Goal: Task Accomplishment & Management: Manage account settings

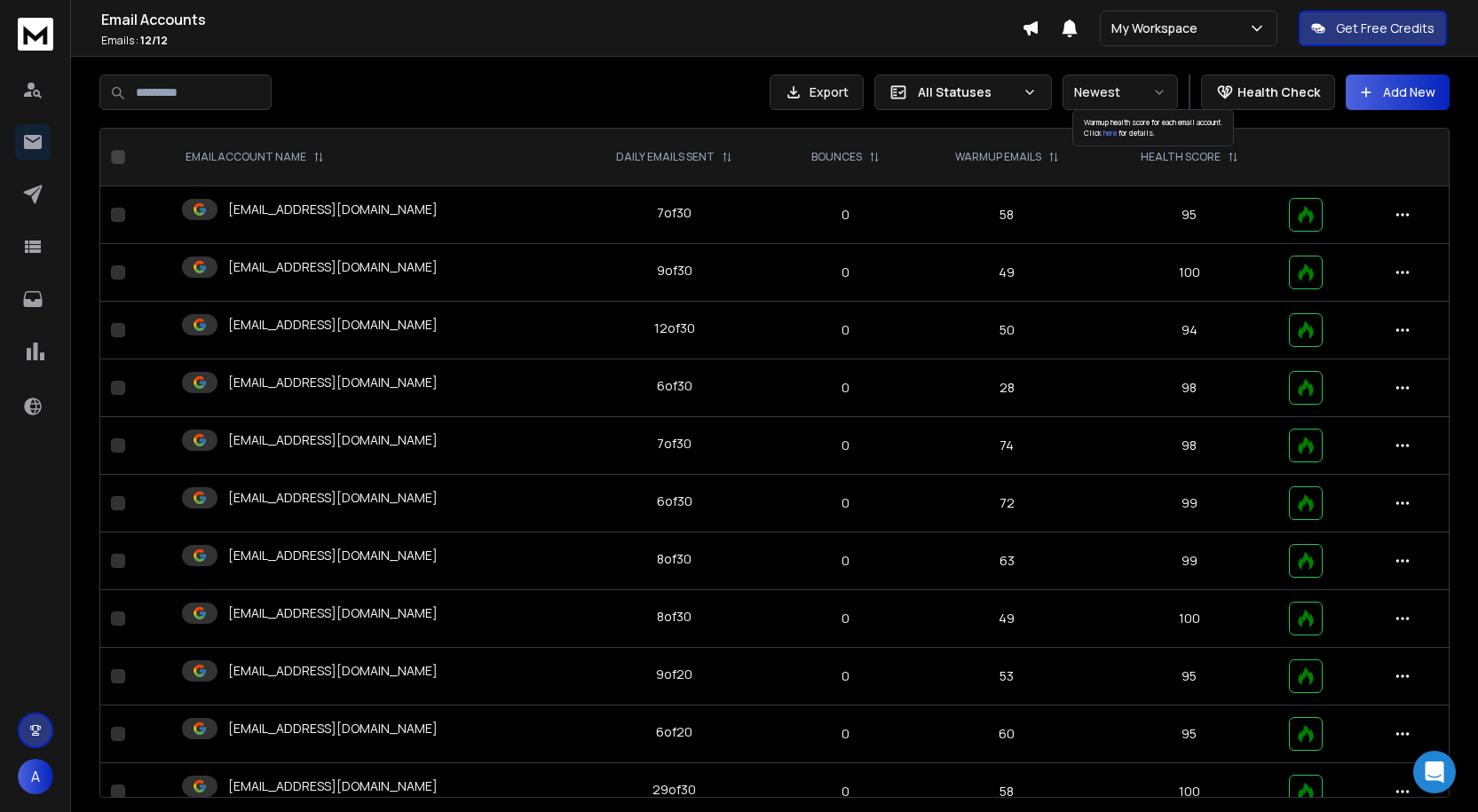
click at [1145, 161] on p "HEALTH SCORE" at bounding box center [1180, 156] width 80 height 14
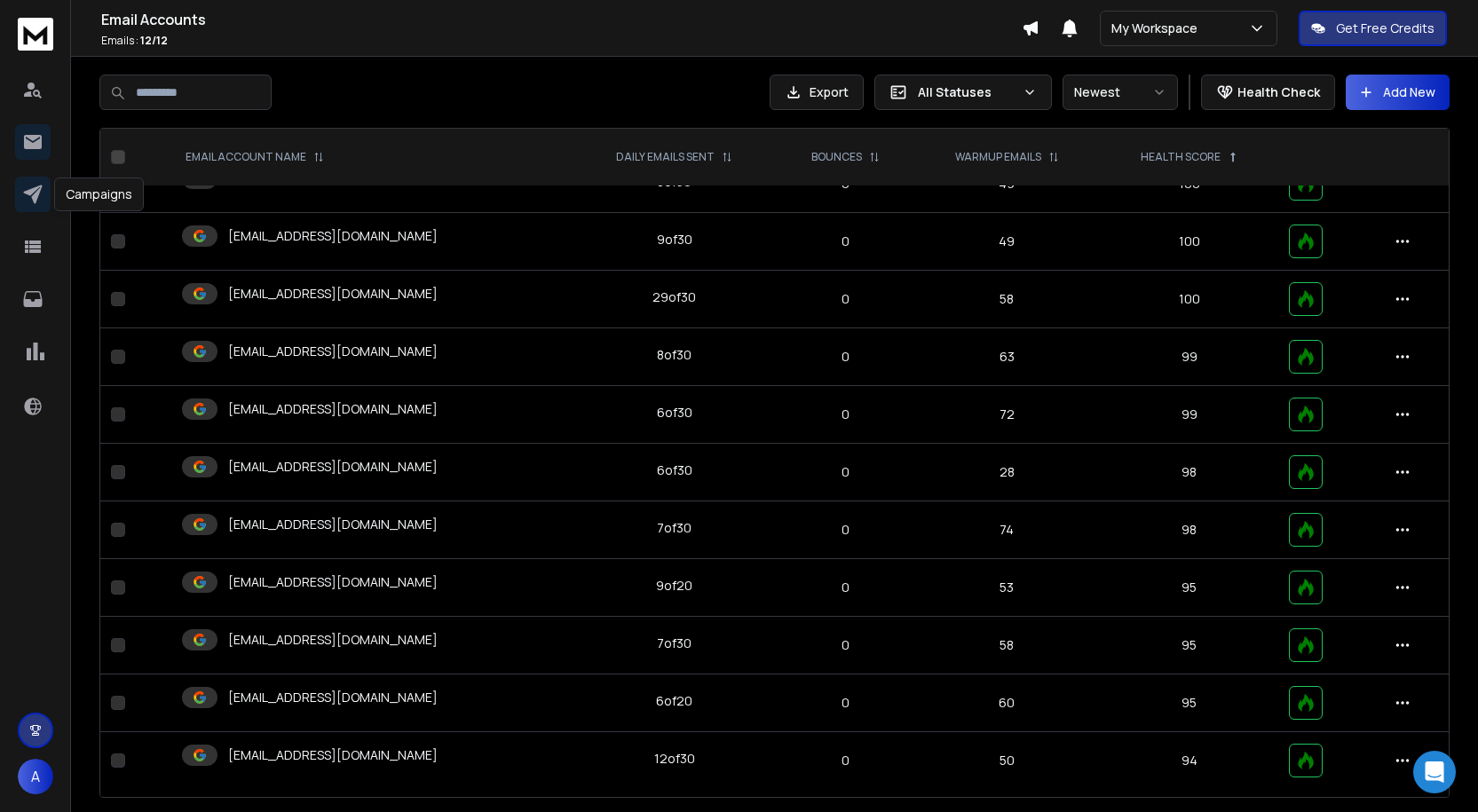
click at [36, 192] on icon at bounding box center [32, 193] width 18 height 18
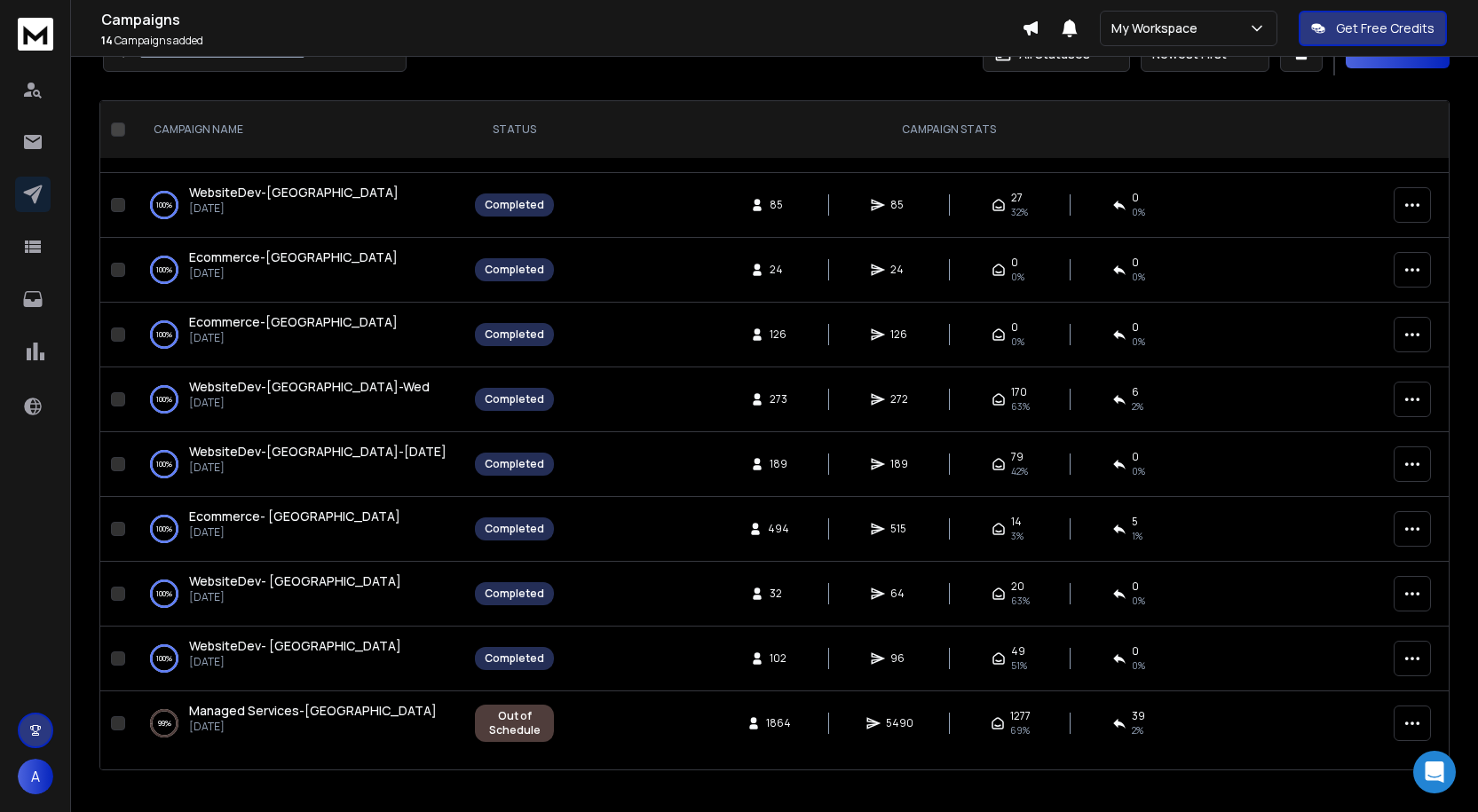
scroll to position [0, 0]
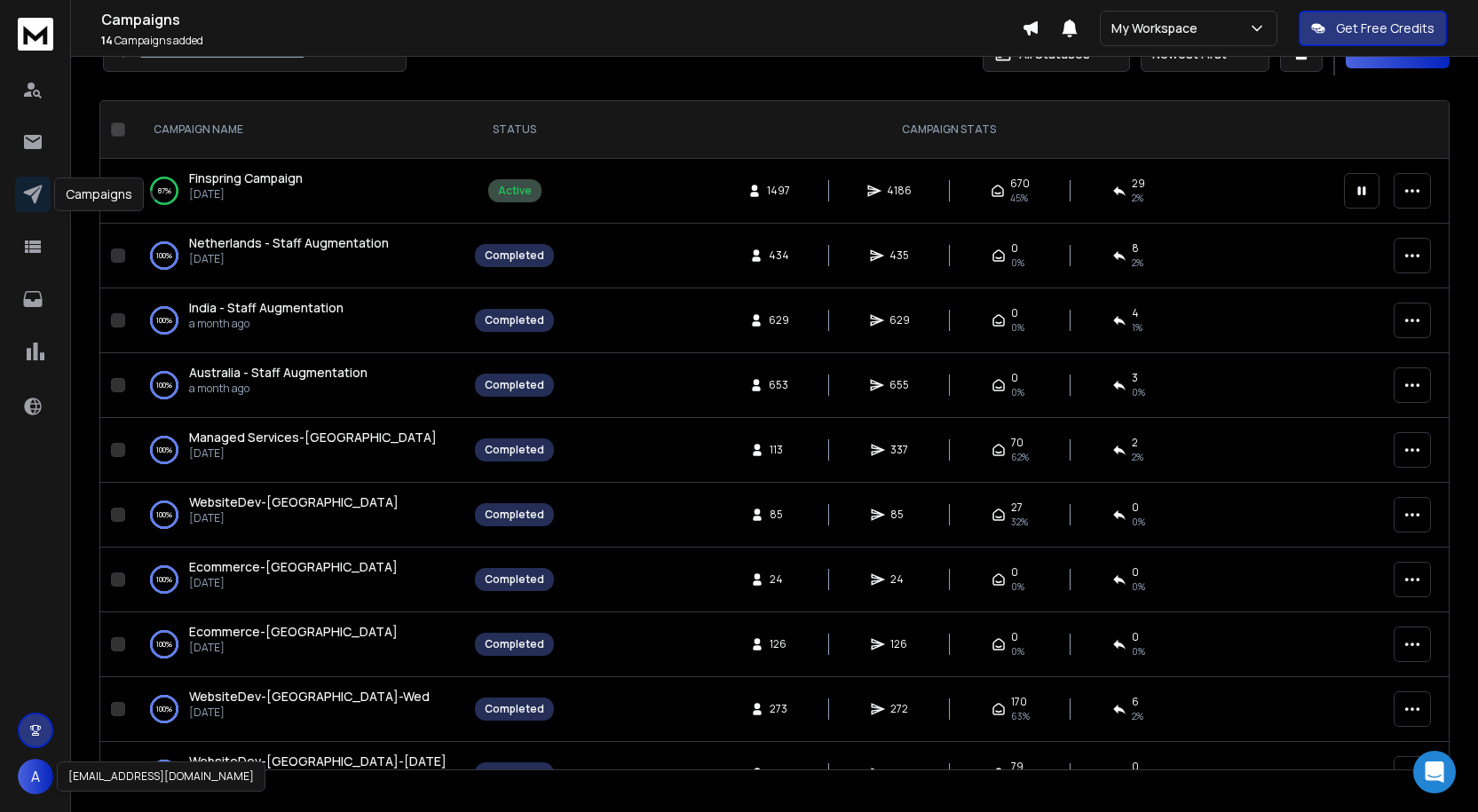
click at [40, 770] on span "A" at bounding box center [35, 776] width 35 height 35
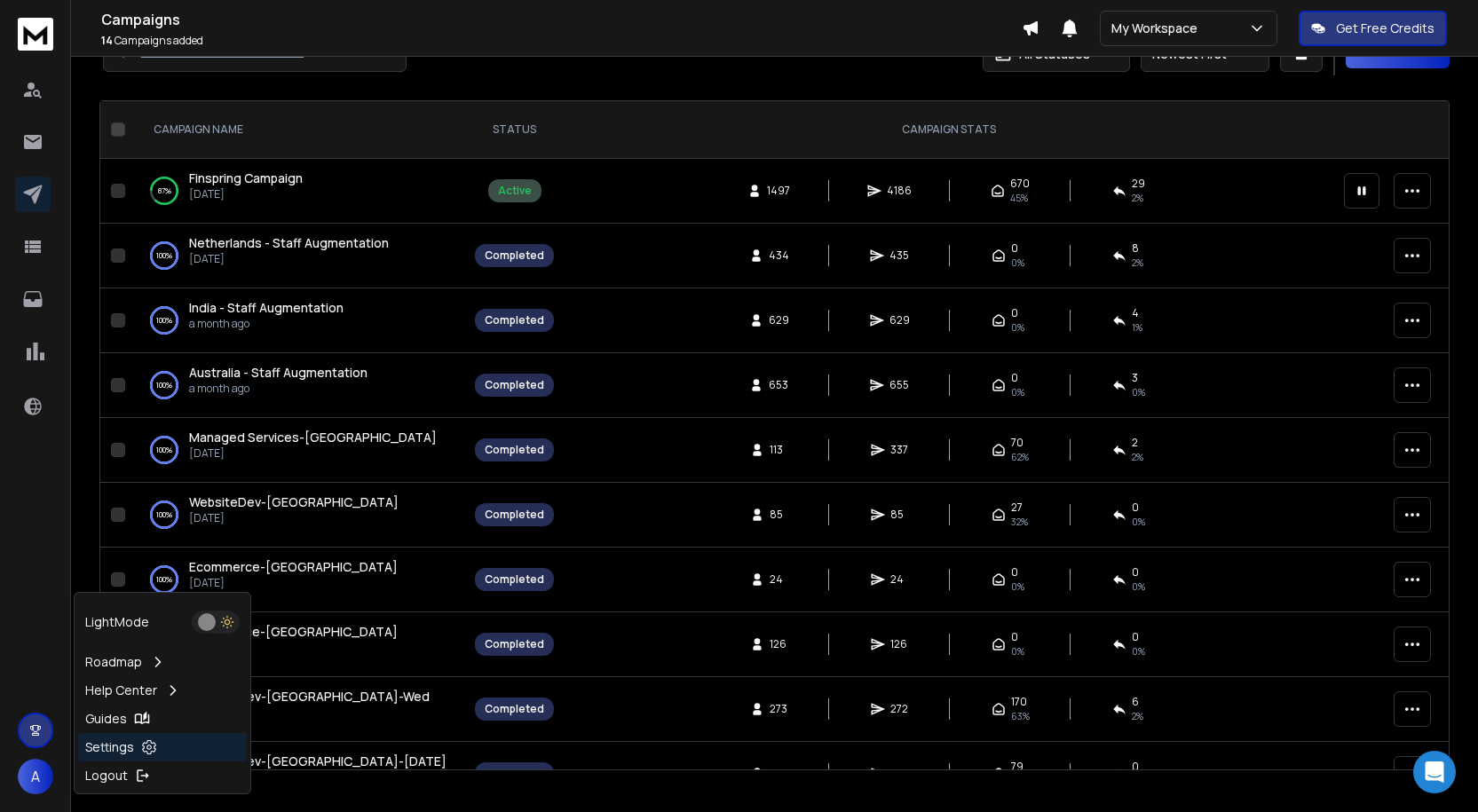
click at [126, 747] on p "Settings" at bounding box center [109, 747] width 49 height 18
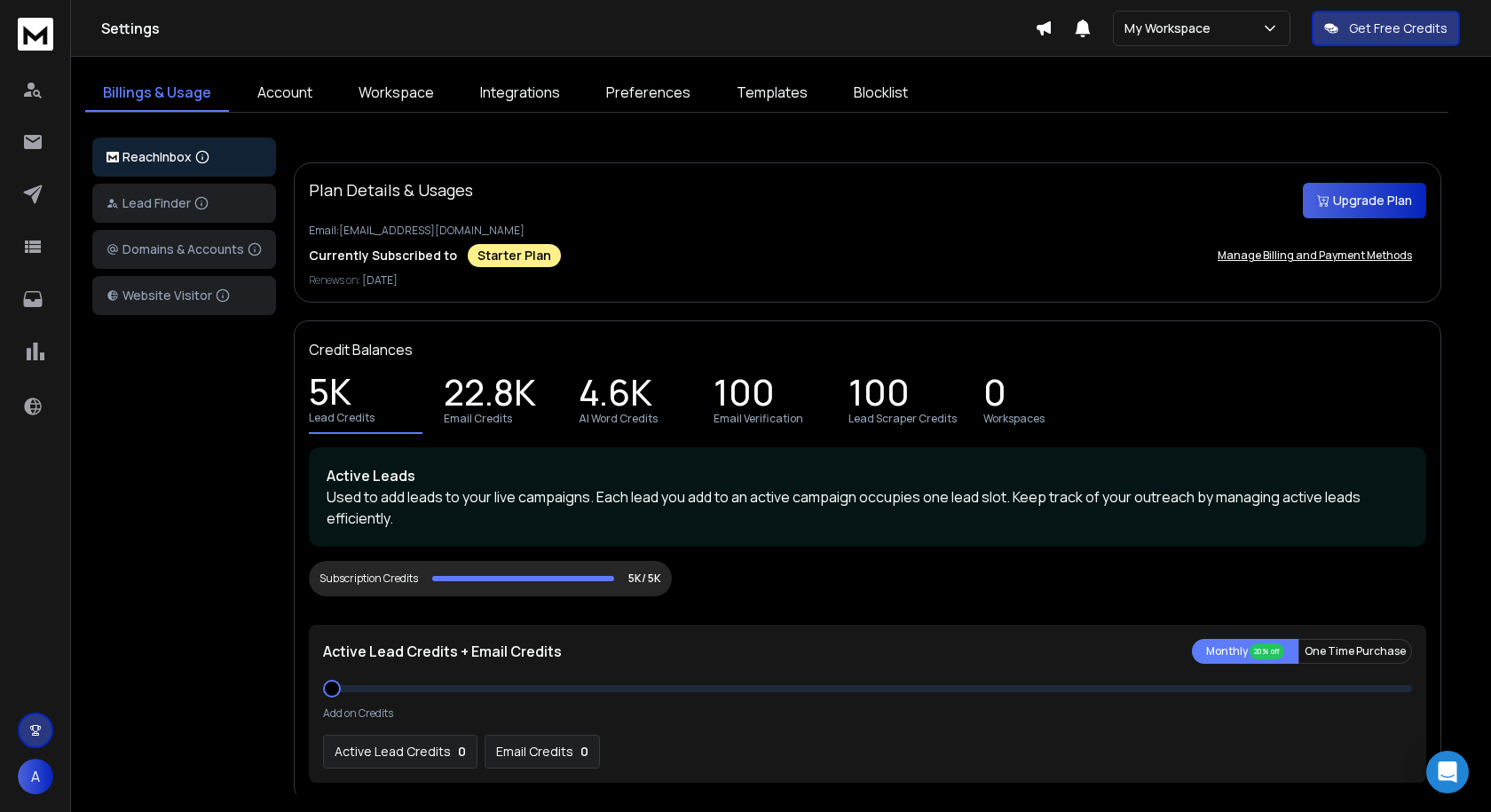
click at [1264, 256] on p "Manage Billing and Payment Methods" at bounding box center [1315, 255] width 195 height 14
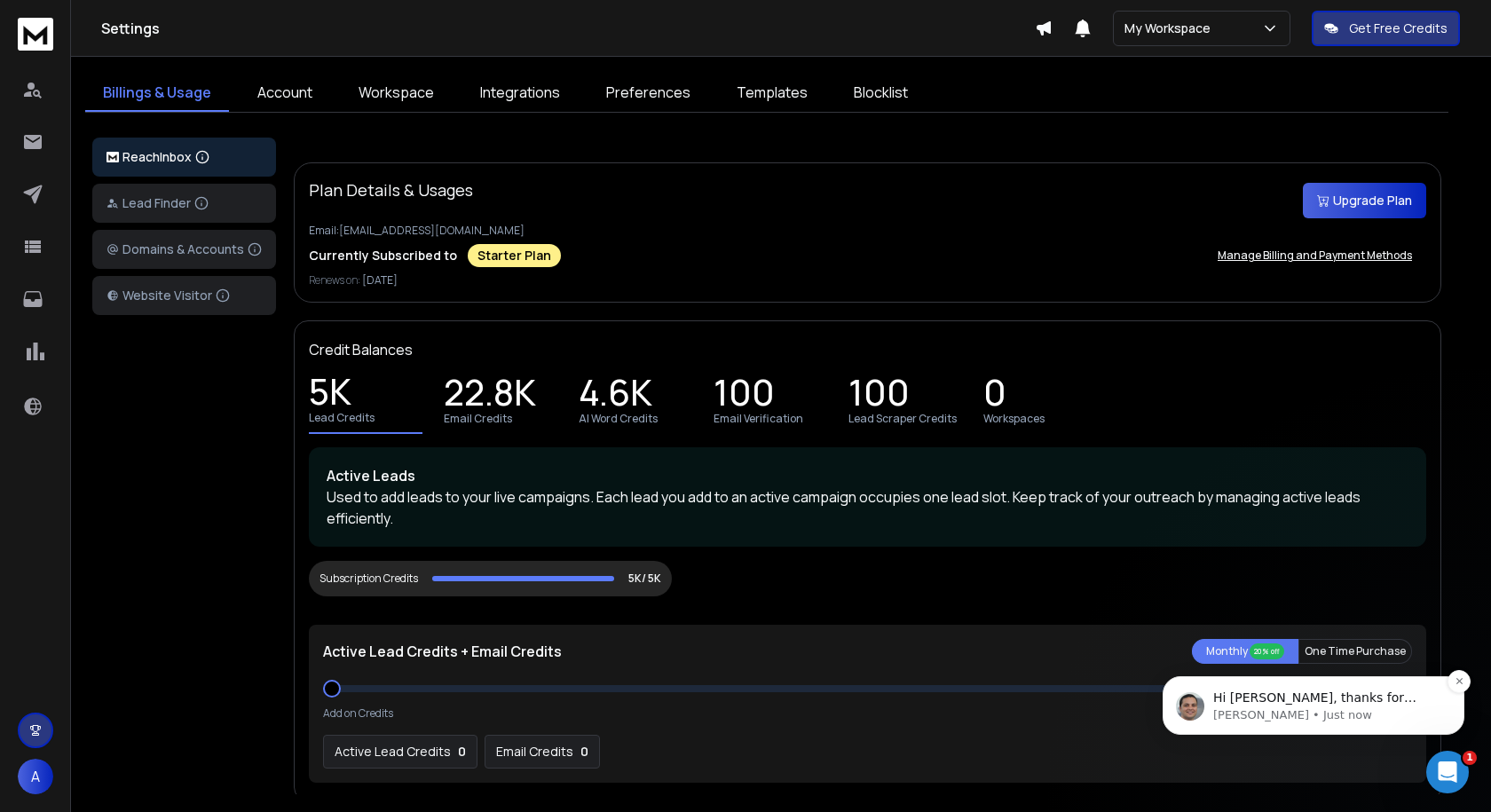
click at [1304, 696] on p "Hi [PERSON_NAME], thanks for reaching out! For now, we don’t have any discounts…" at bounding box center [1327, 698] width 229 height 18
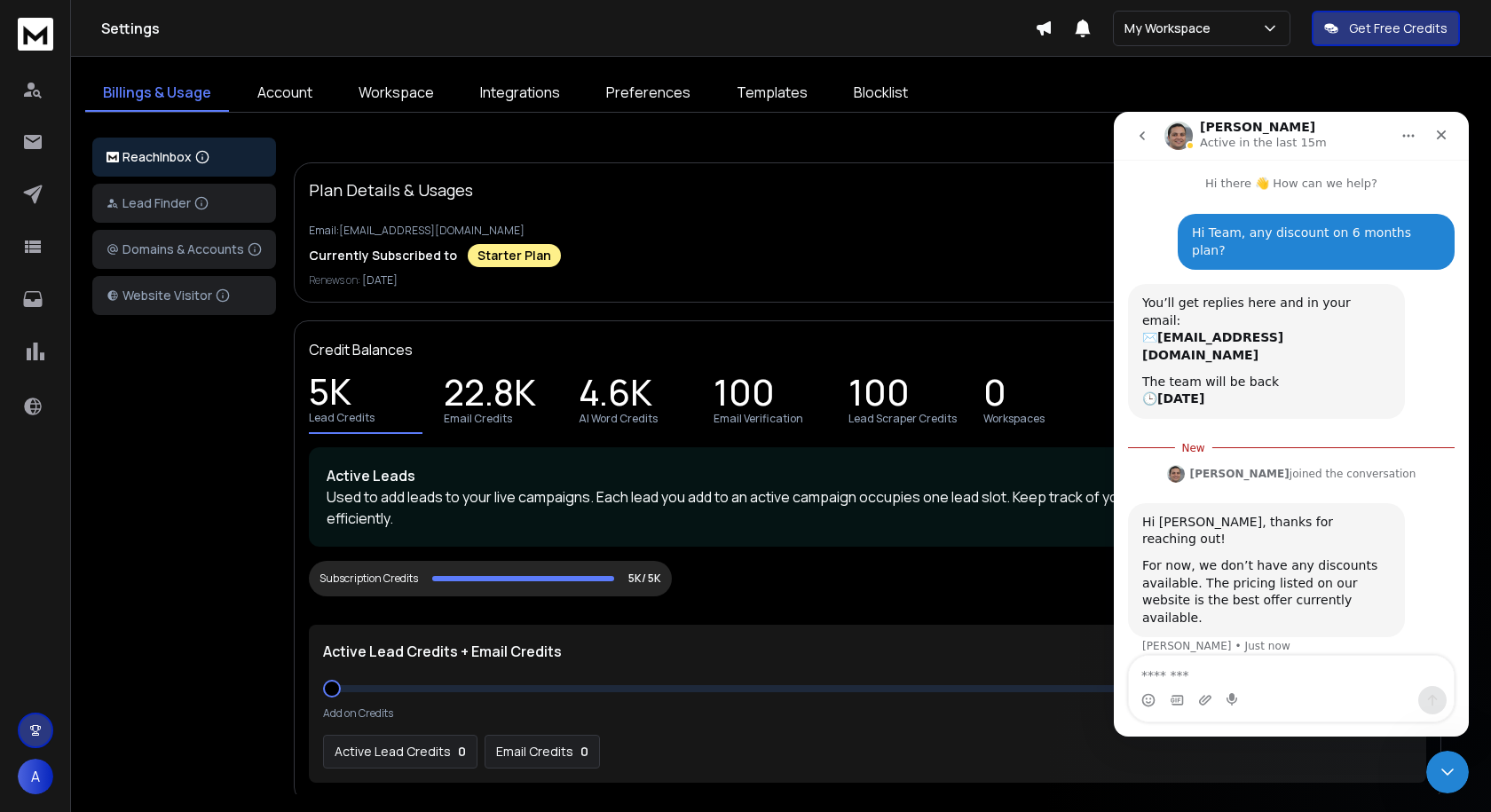
scroll to position [3, 0]
click at [1239, 670] on textarea "Message…" at bounding box center [1291, 670] width 325 height 30
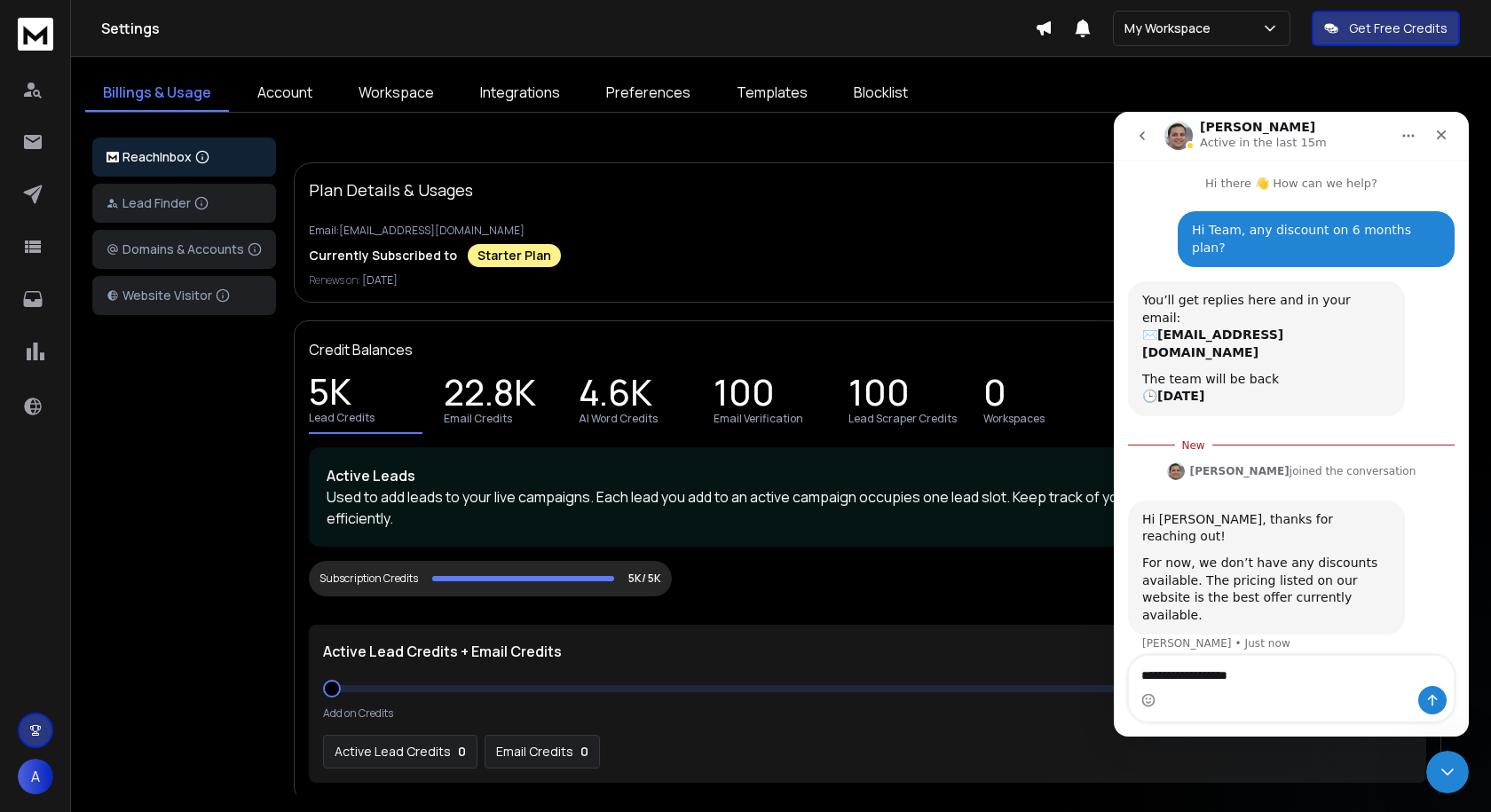
type textarea "**********"
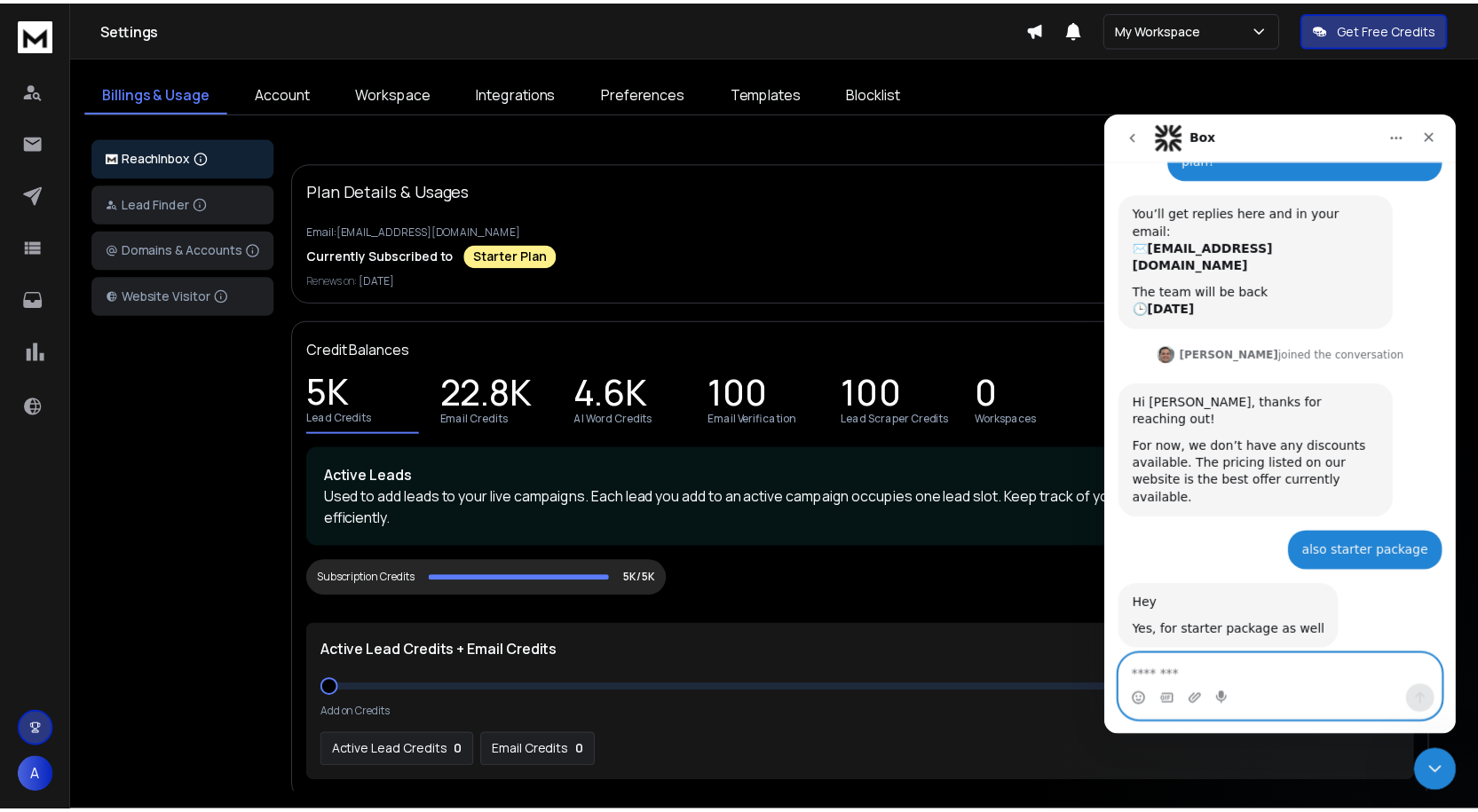
scroll to position [201, 0]
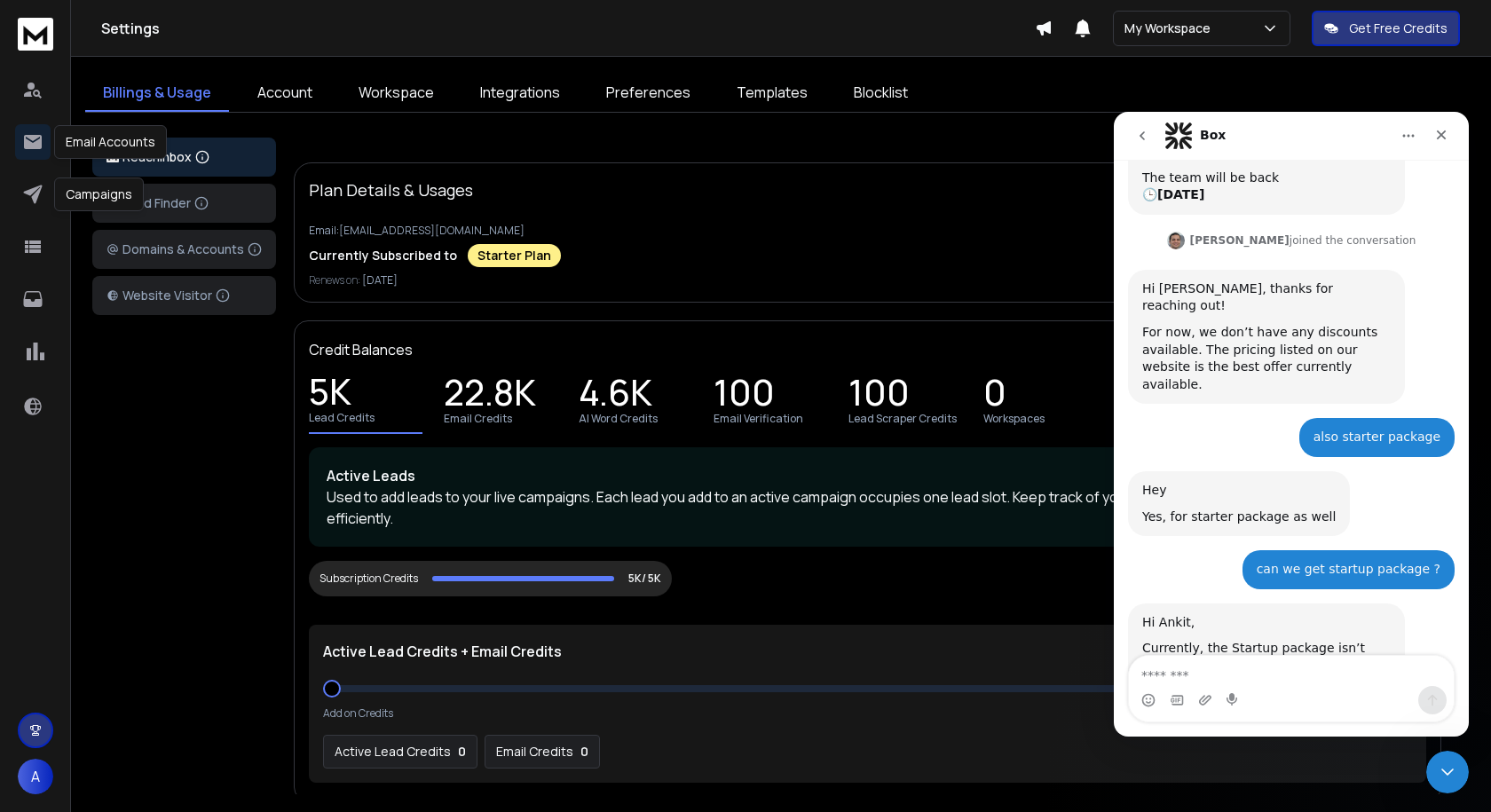
click at [34, 141] on icon at bounding box center [33, 142] width 21 height 21
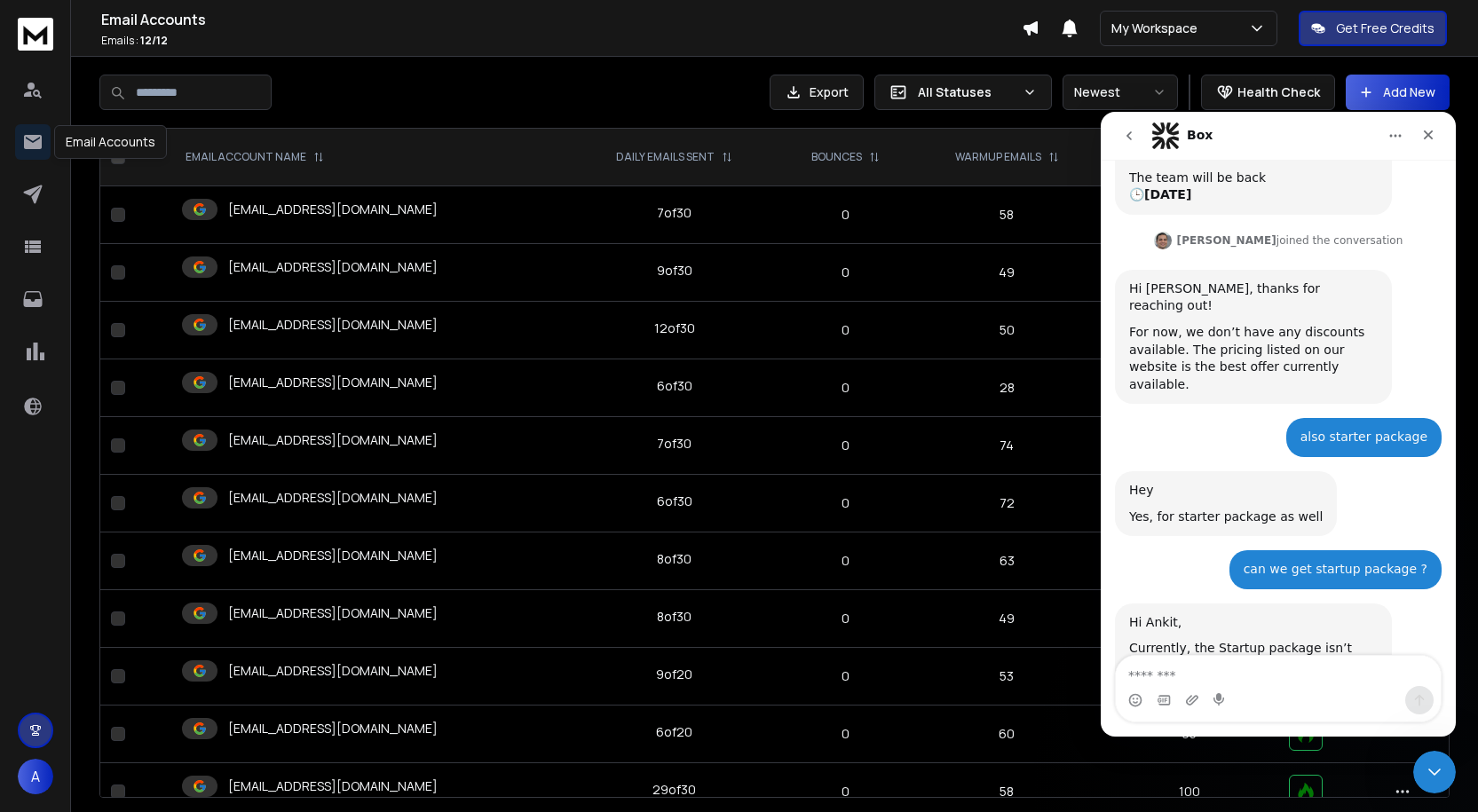
click at [37, 142] on icon at bounding box center [33, 142] width 18 height 14
click at [37, 299] on icon at bounding box center [32, 299] width 18 height 16
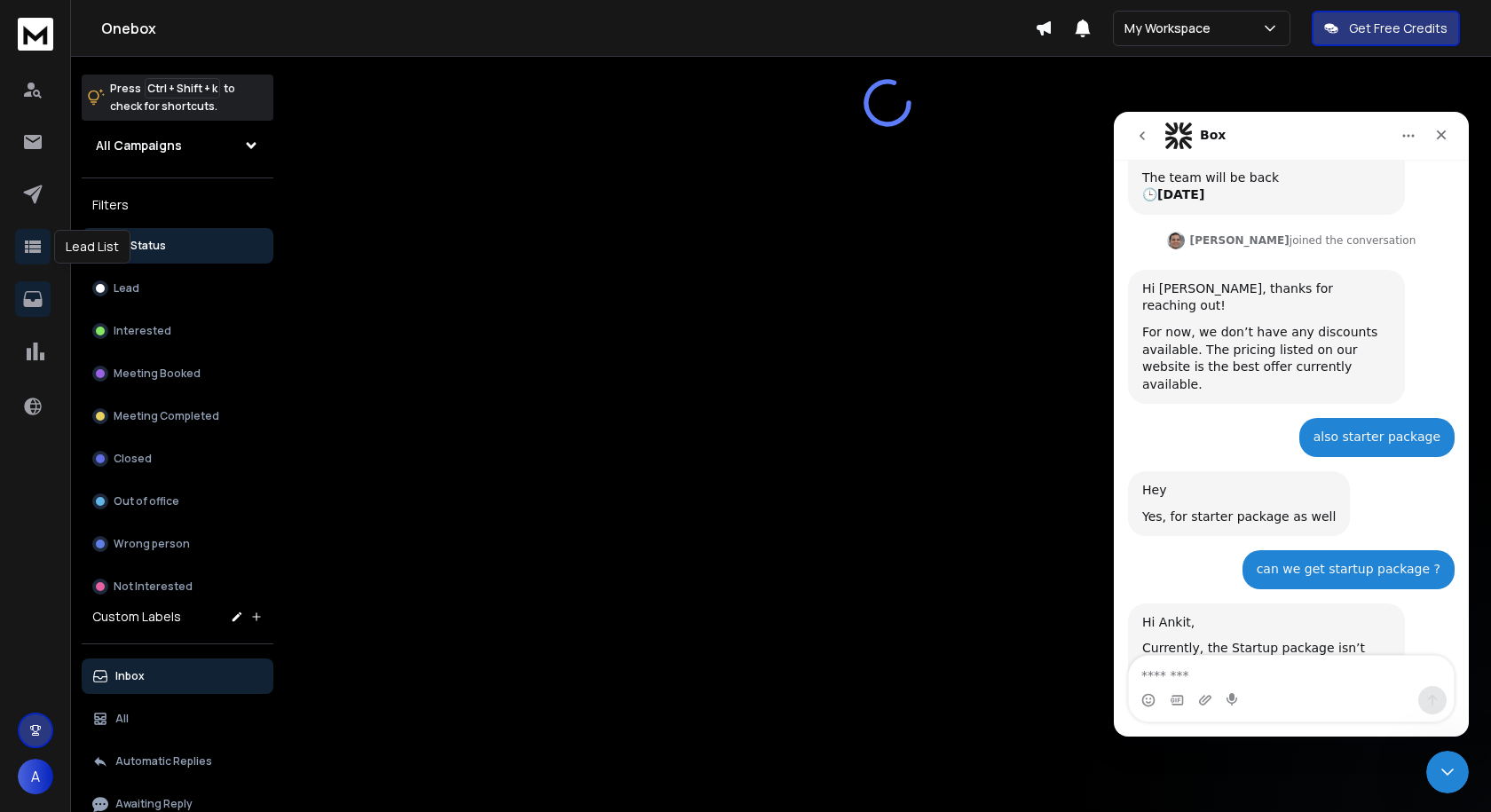
click at [33, 245] on icon at bounding box center [33, 246] width 16 height 12
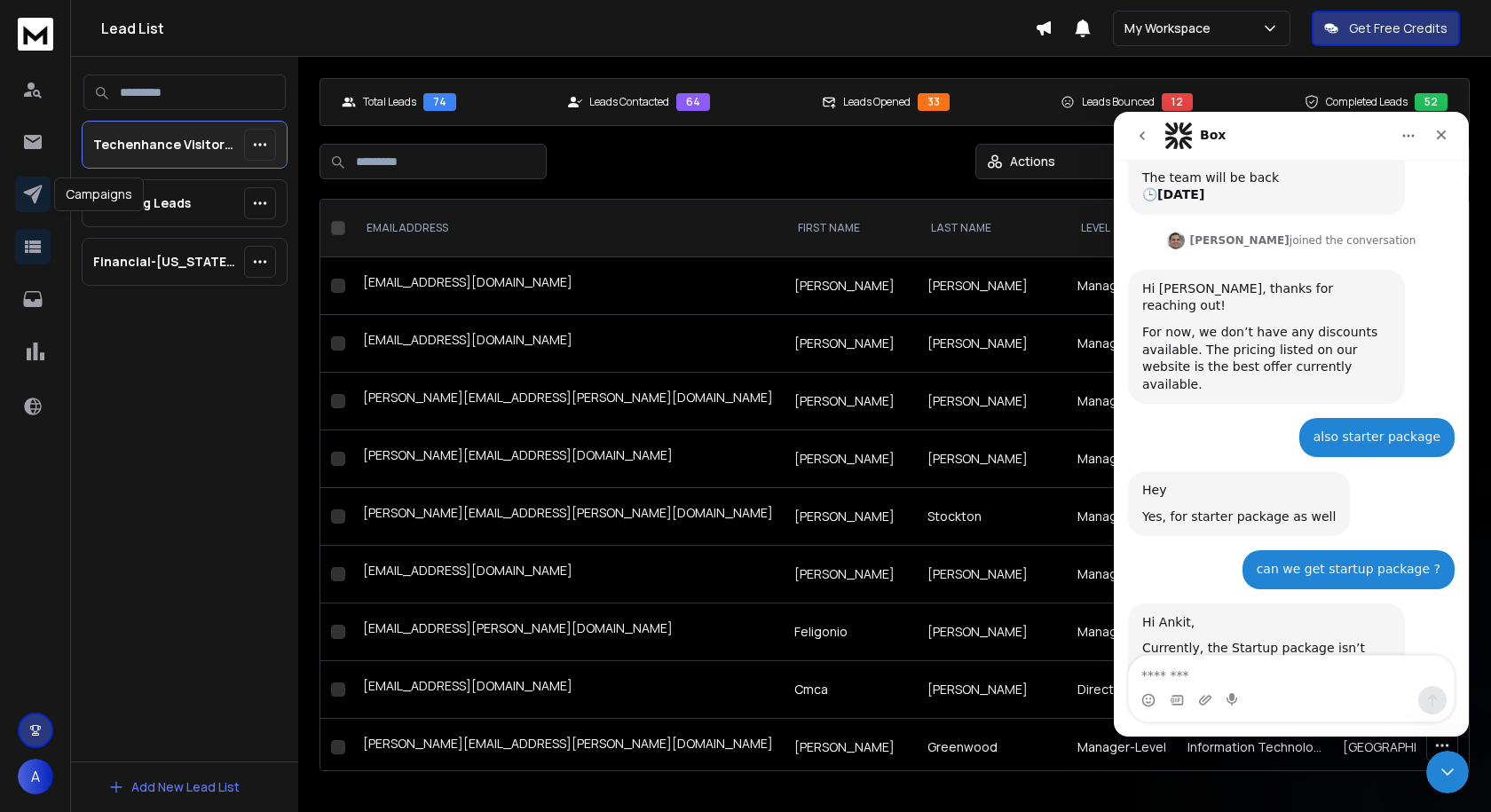
click at [37, 193] on icon at bounding box center [32, 193] width 18 height 18
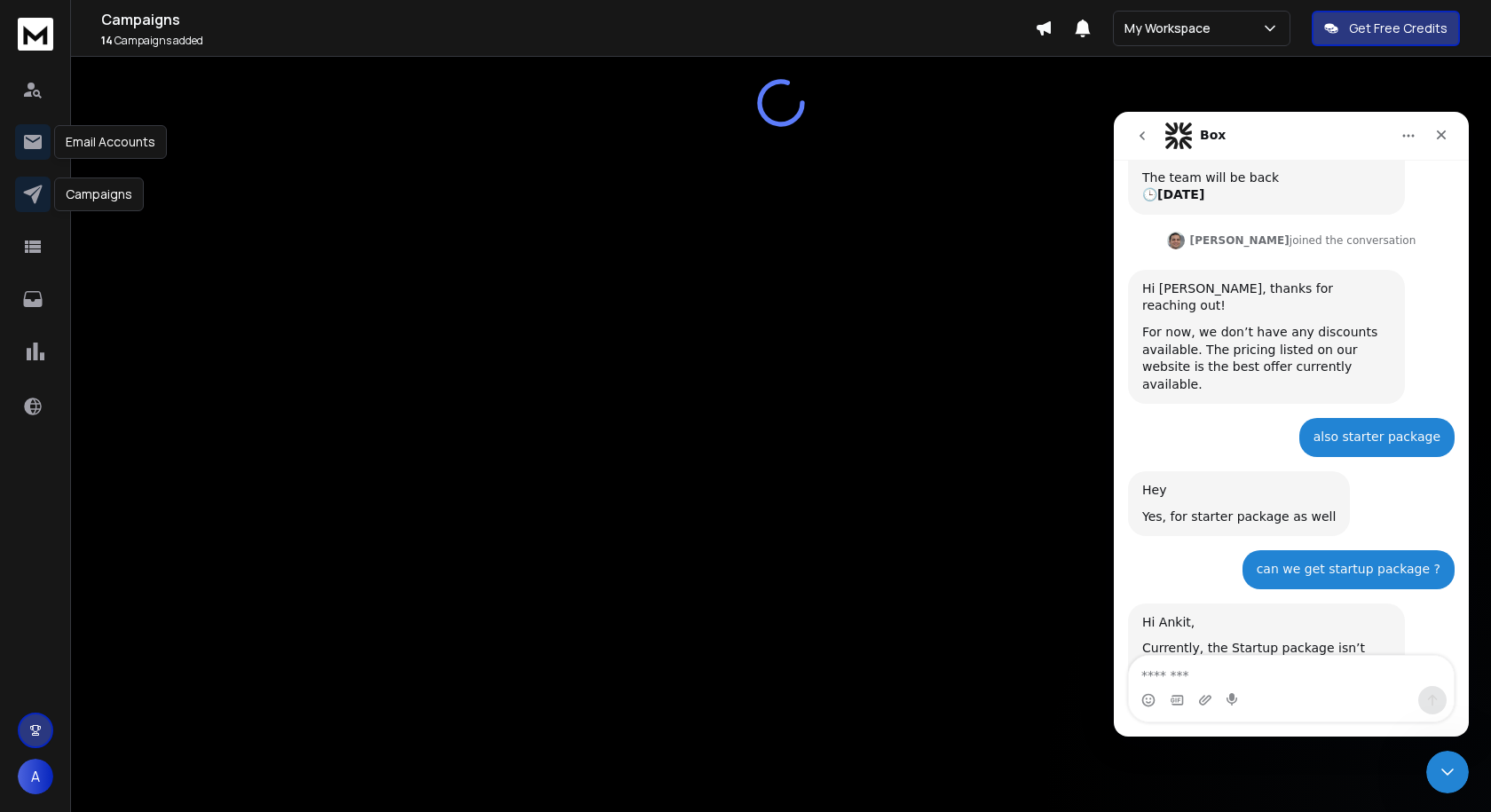
click at [38, 144] on icon at bounding box center [33, 142] width 18 height 14
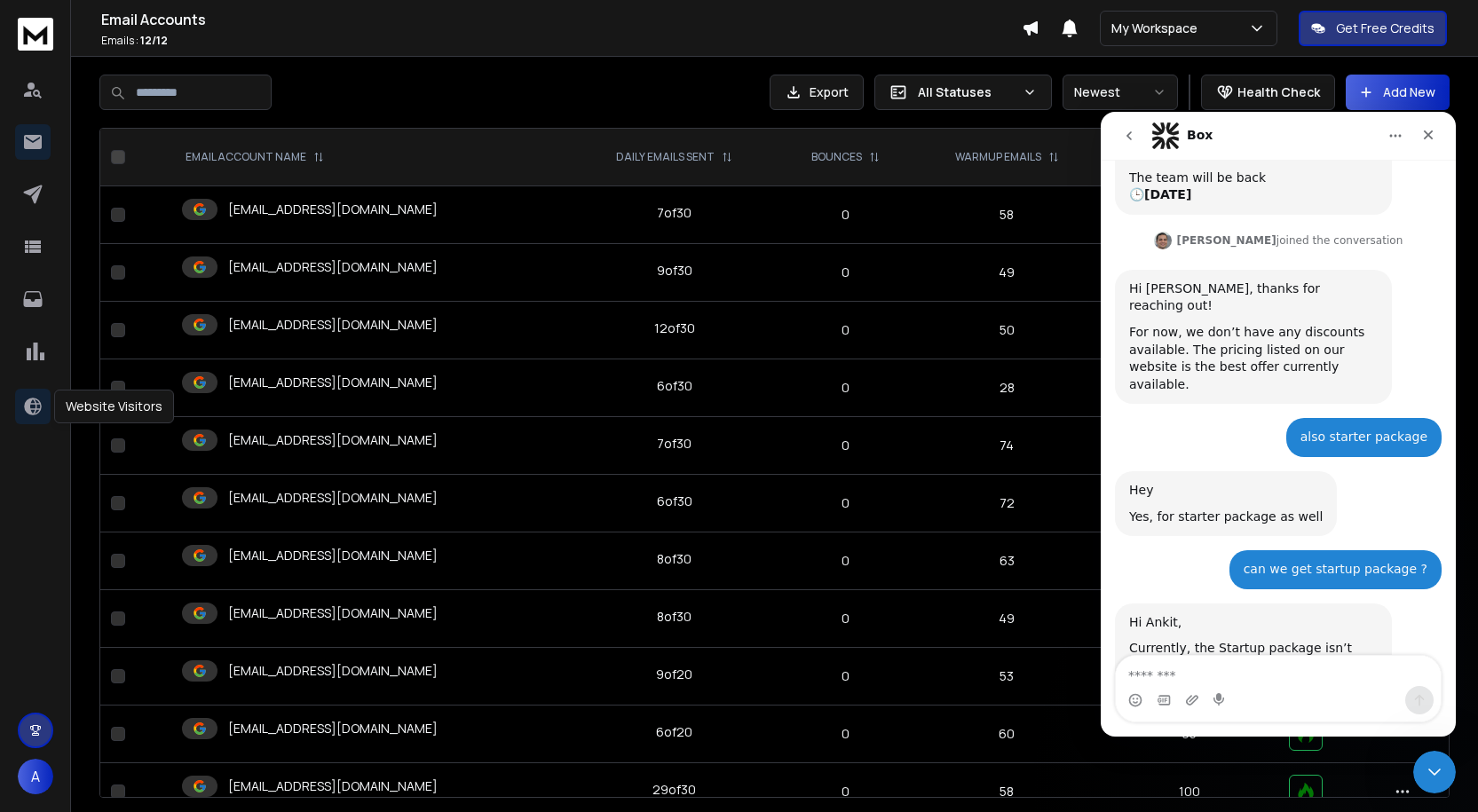
click at [37, 402] on icon at bounding box center [33, 406] width 21 height 21
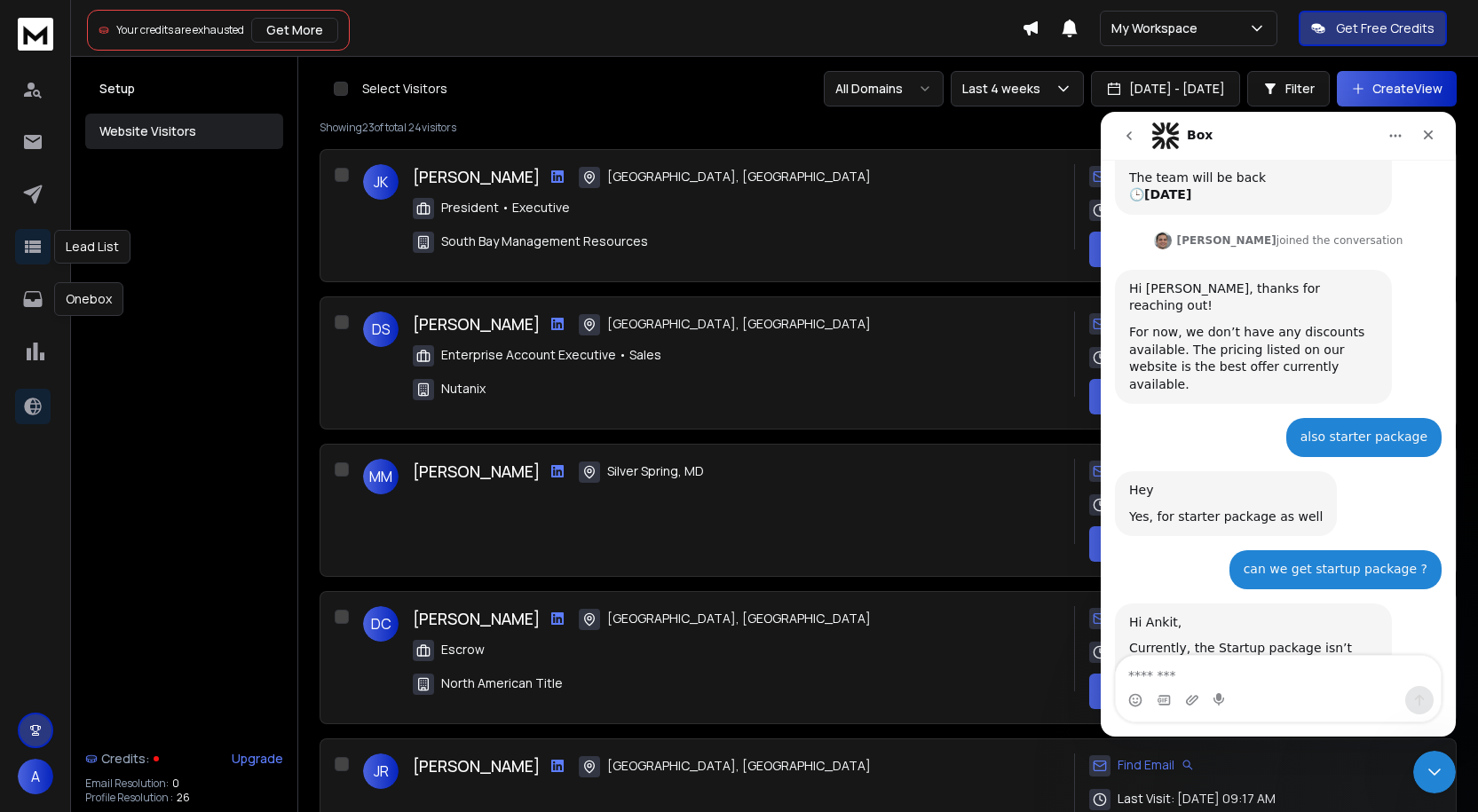
click at [29, 246] on icon at bounding box center [33, 246] width 21 height 21
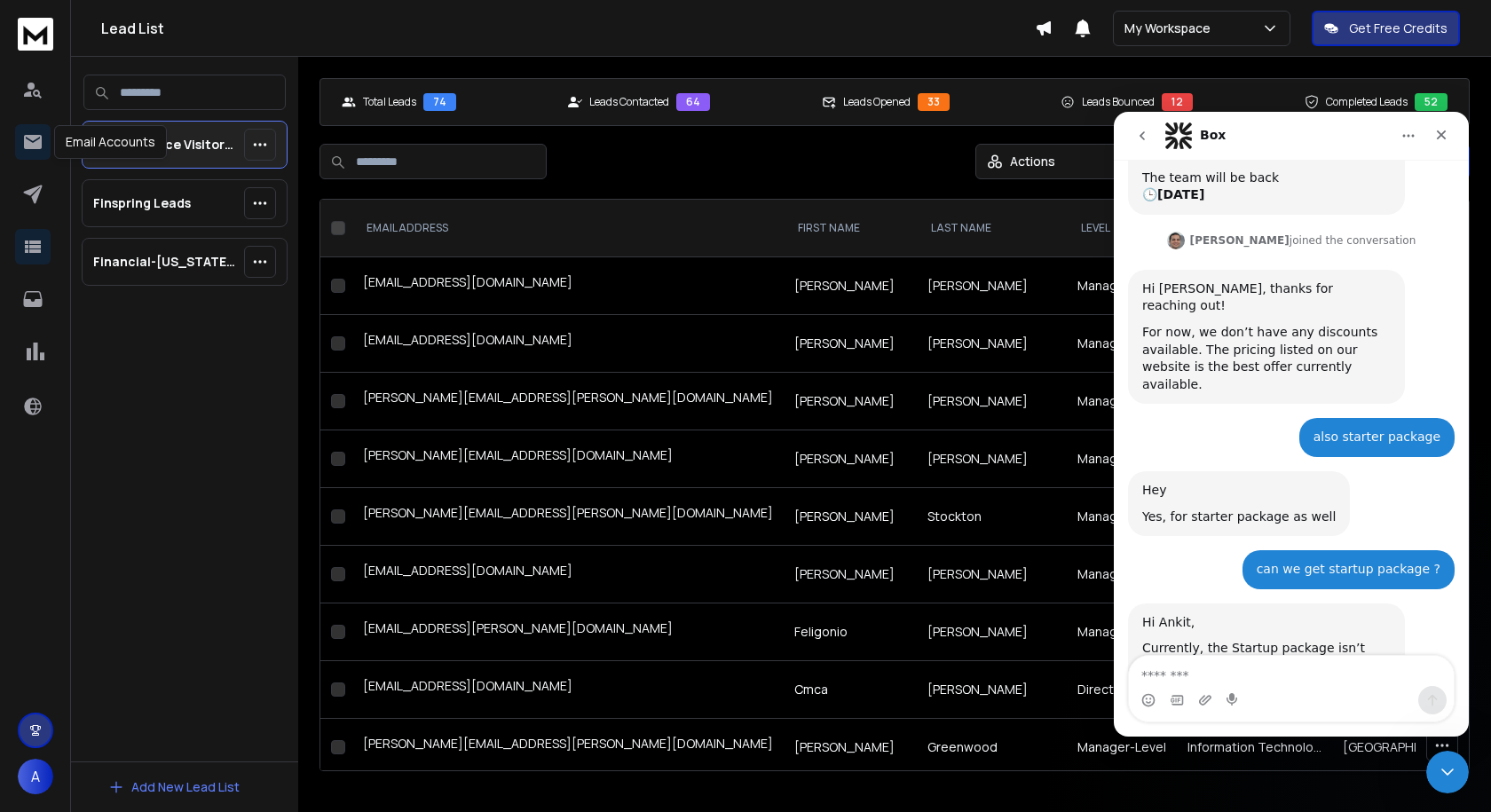
click at [38, 138] on icon at bounding box center [33, 142] width 21 height 21
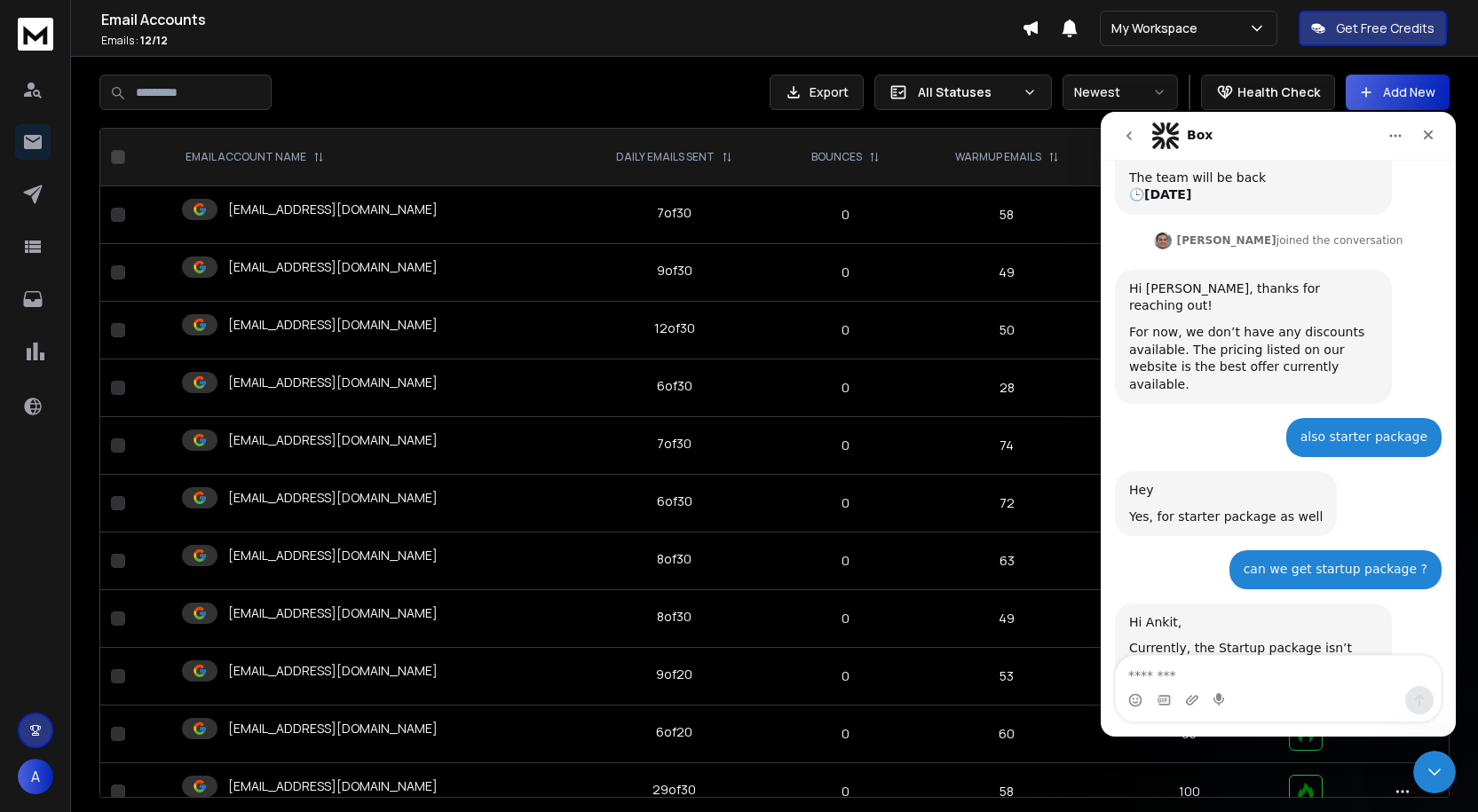
scroll to position [95, 0]
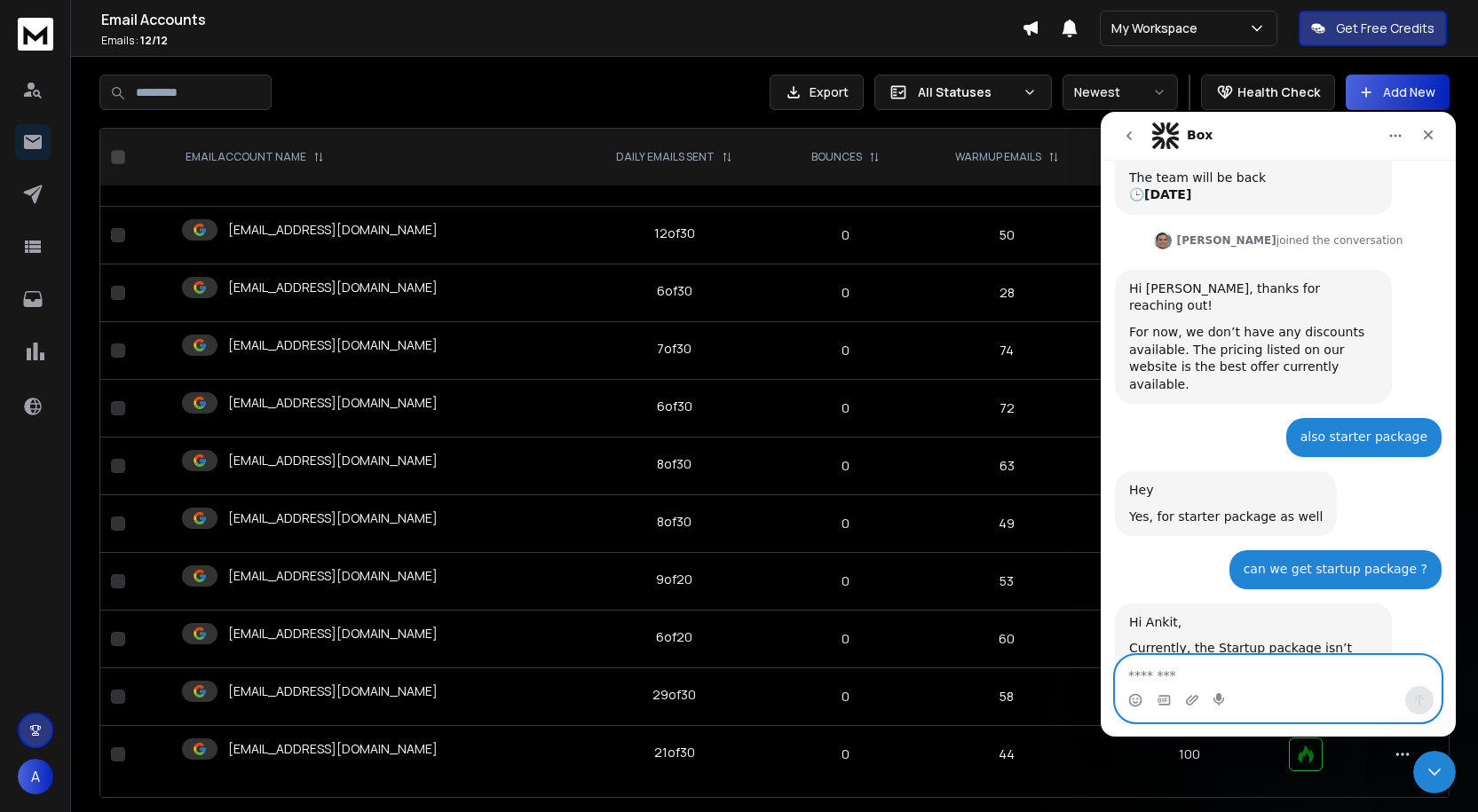
click at [1209, 676] on textarea "Message…" at bounding box center [1278, 670] width 325 height 30
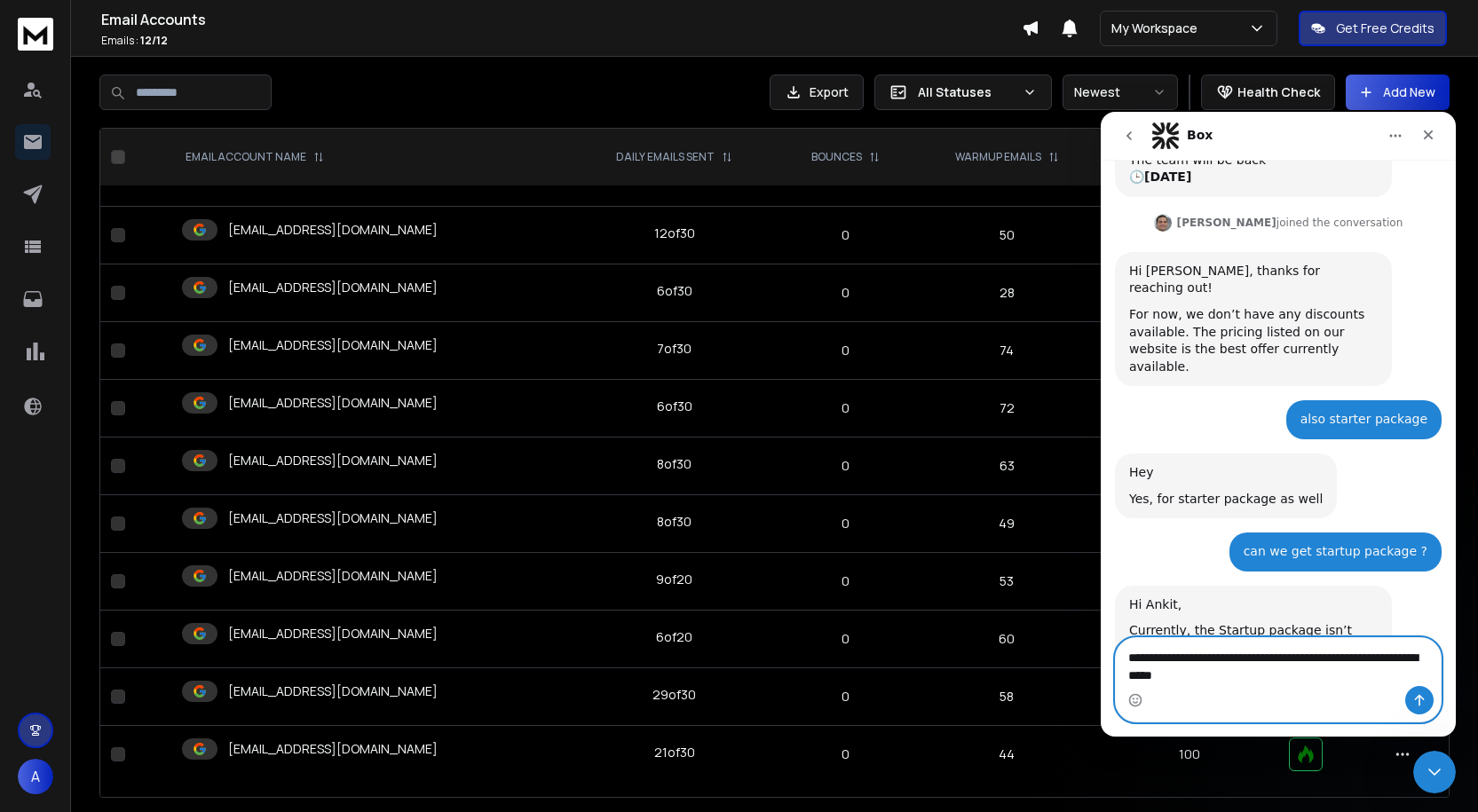
type textarea "**********"
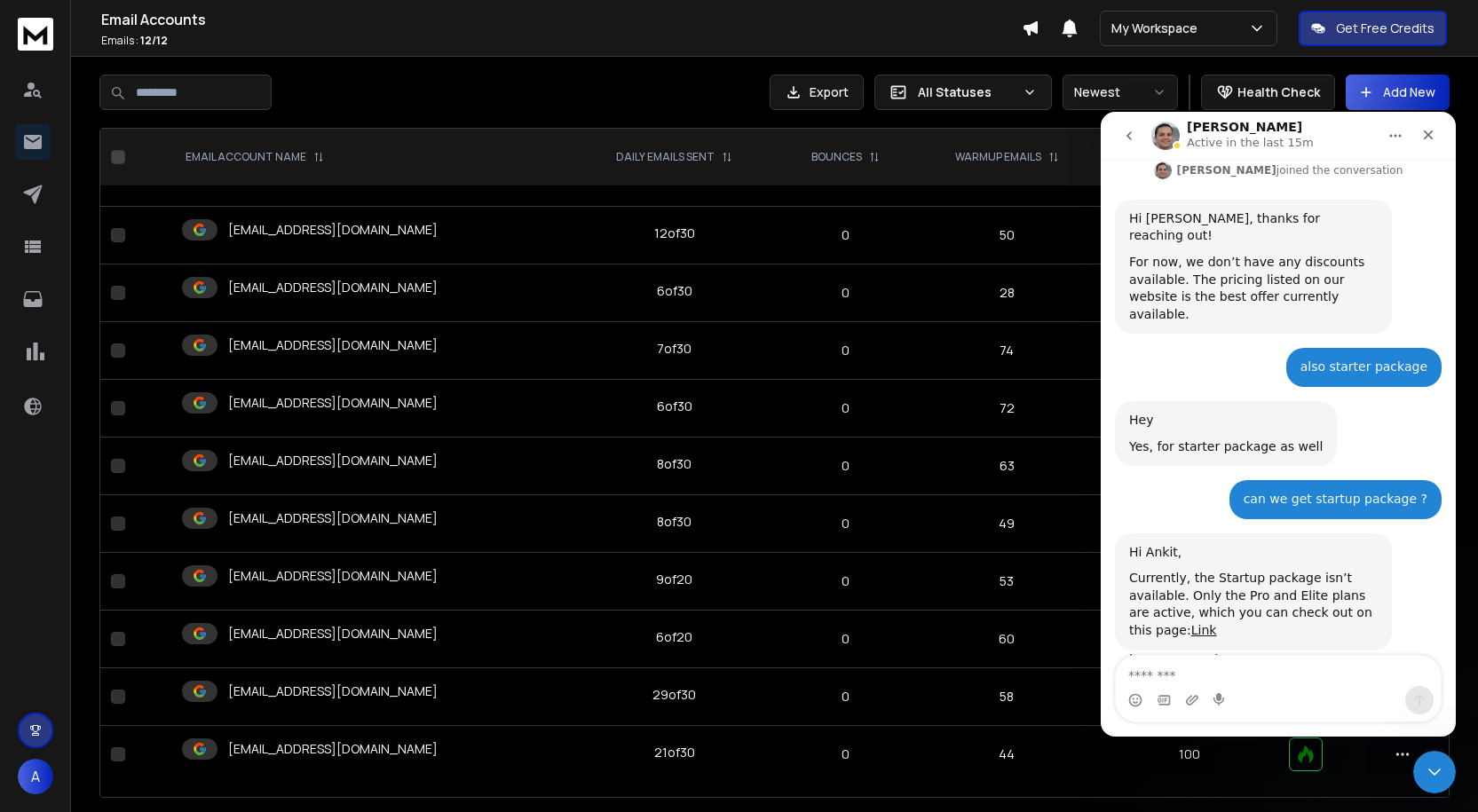
click at [1083, 92] on button "Newest" at bounding box center [1120, 92] width 115 height 35
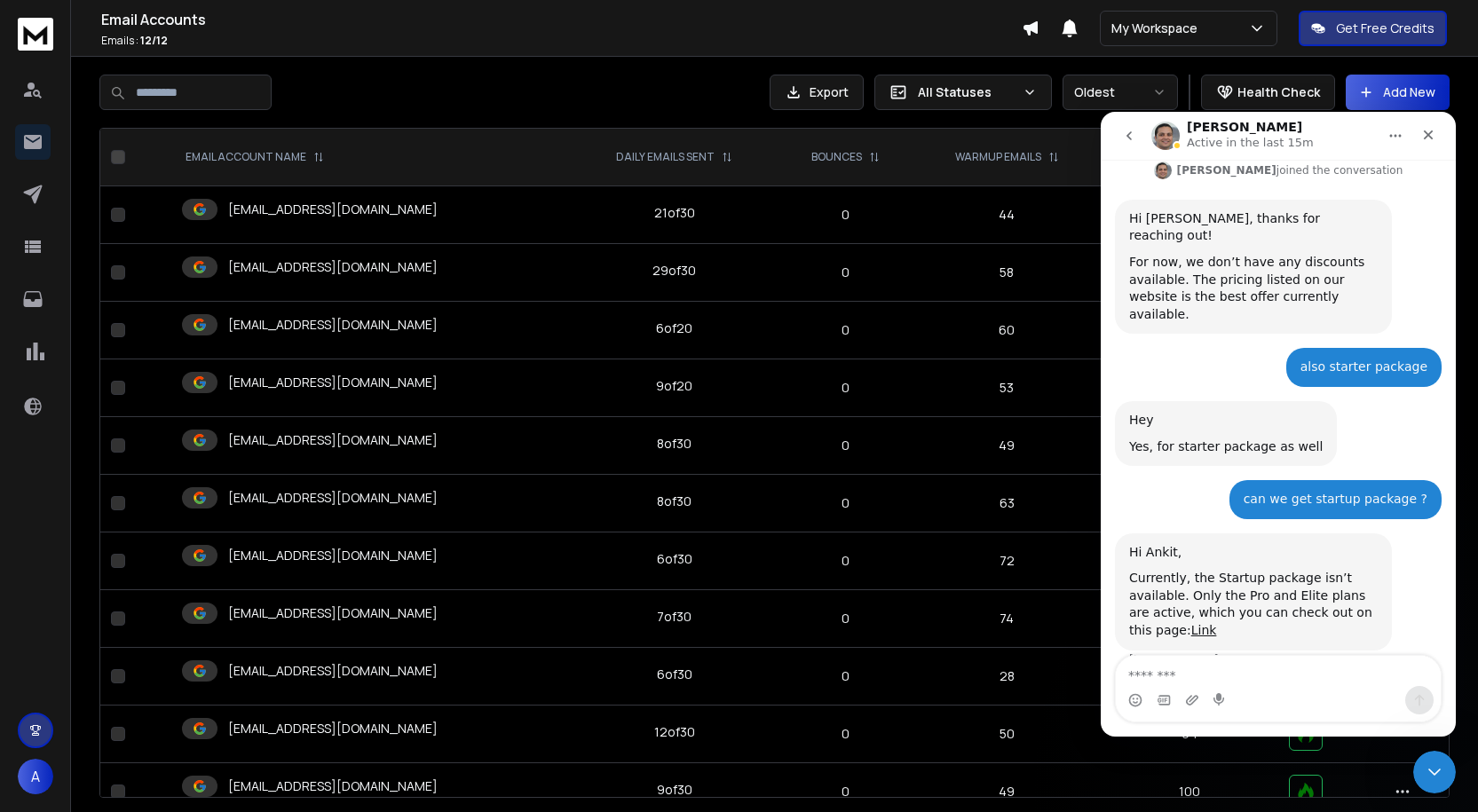
click at [1095, 92] on button "Oldest" at bounding box center [1120, 92] width 115 height 35
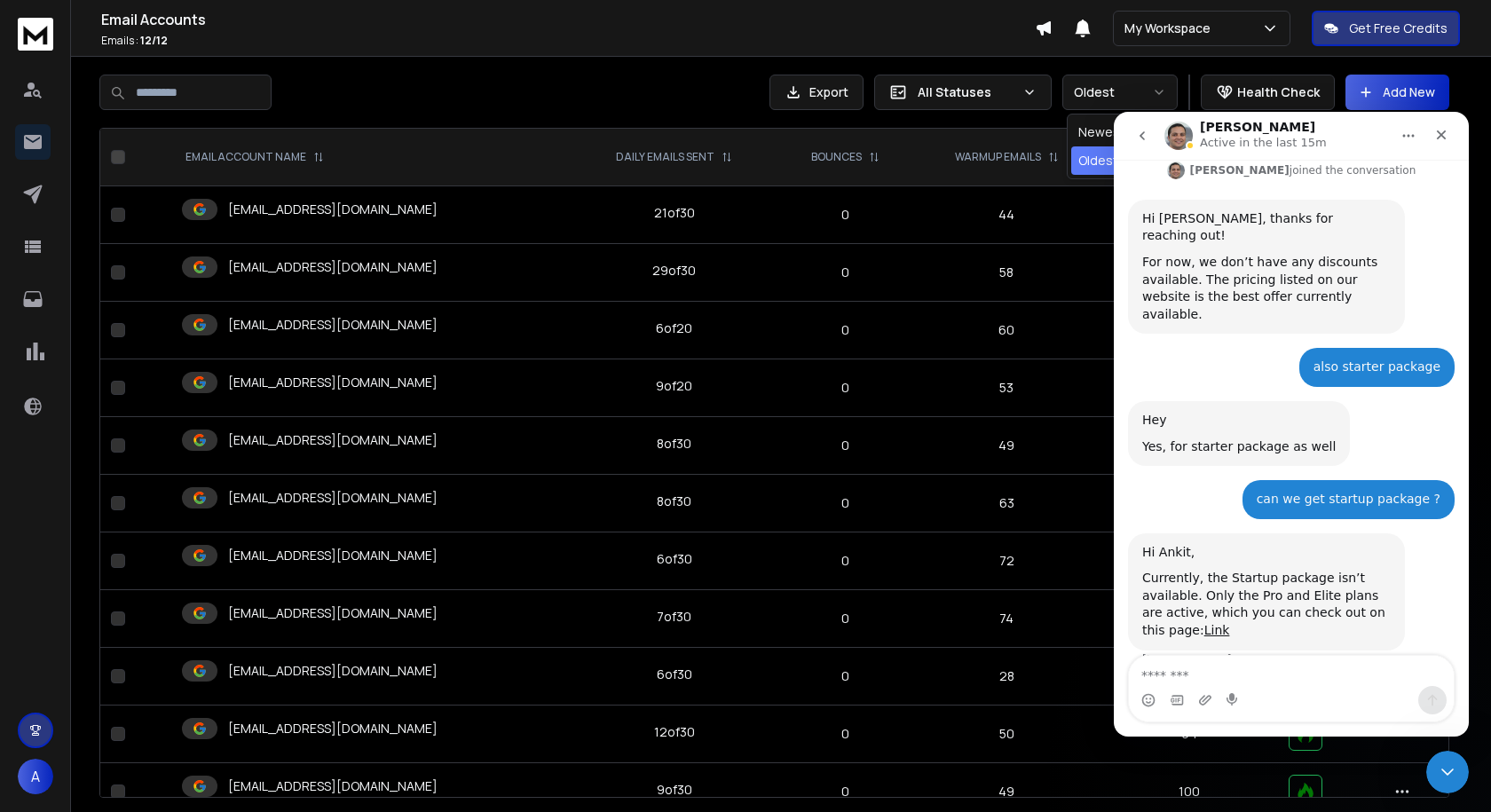
click at [1091, 89] on button "Oldest" at bounding box center [1120, 92] width 115 height 35
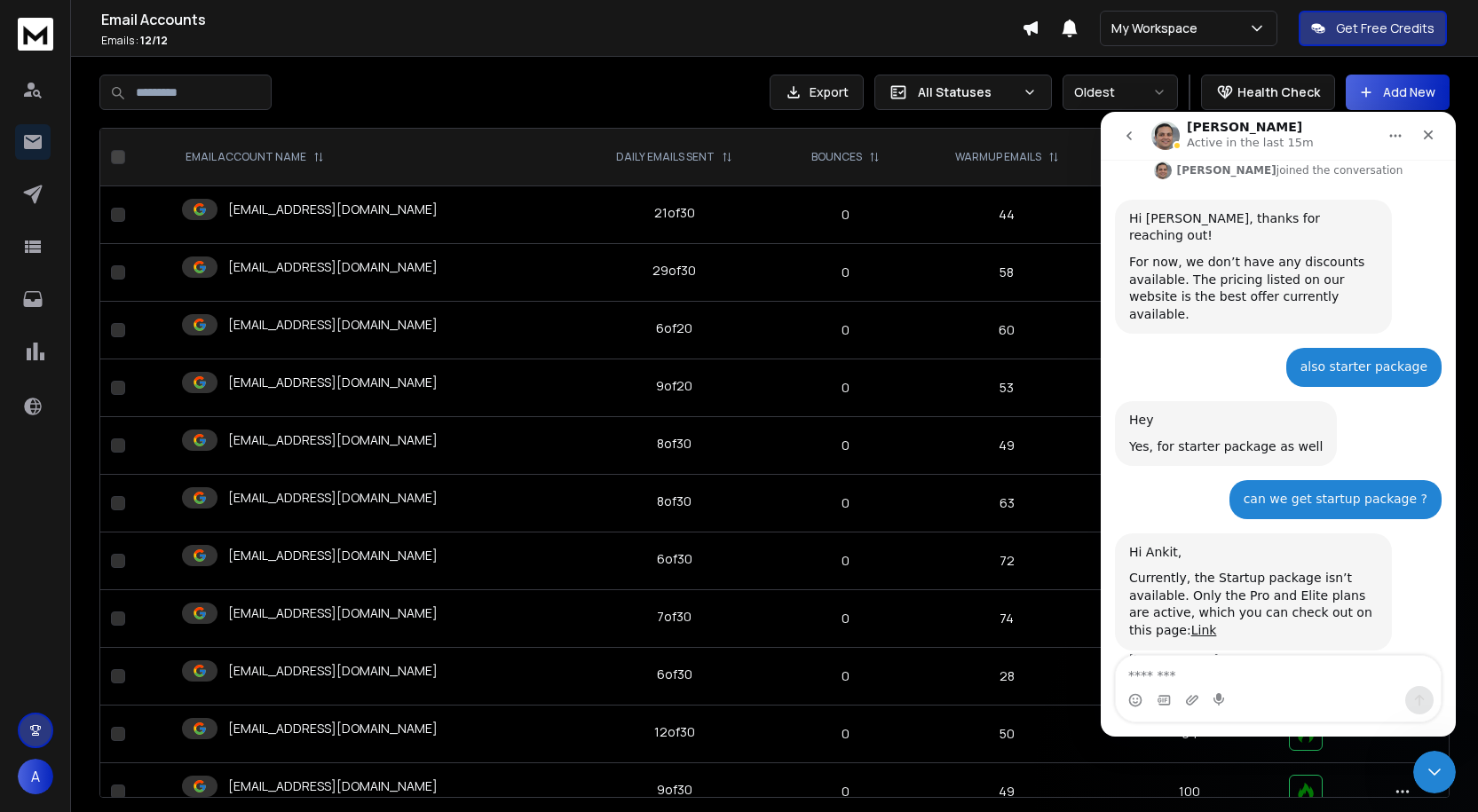
click at [1088, 104] on button "Oldest" at bounding box center [1120, 92] width 115 height 35
click at [31, 144] on icon at bounding box center [33, 142] width 18 height 14
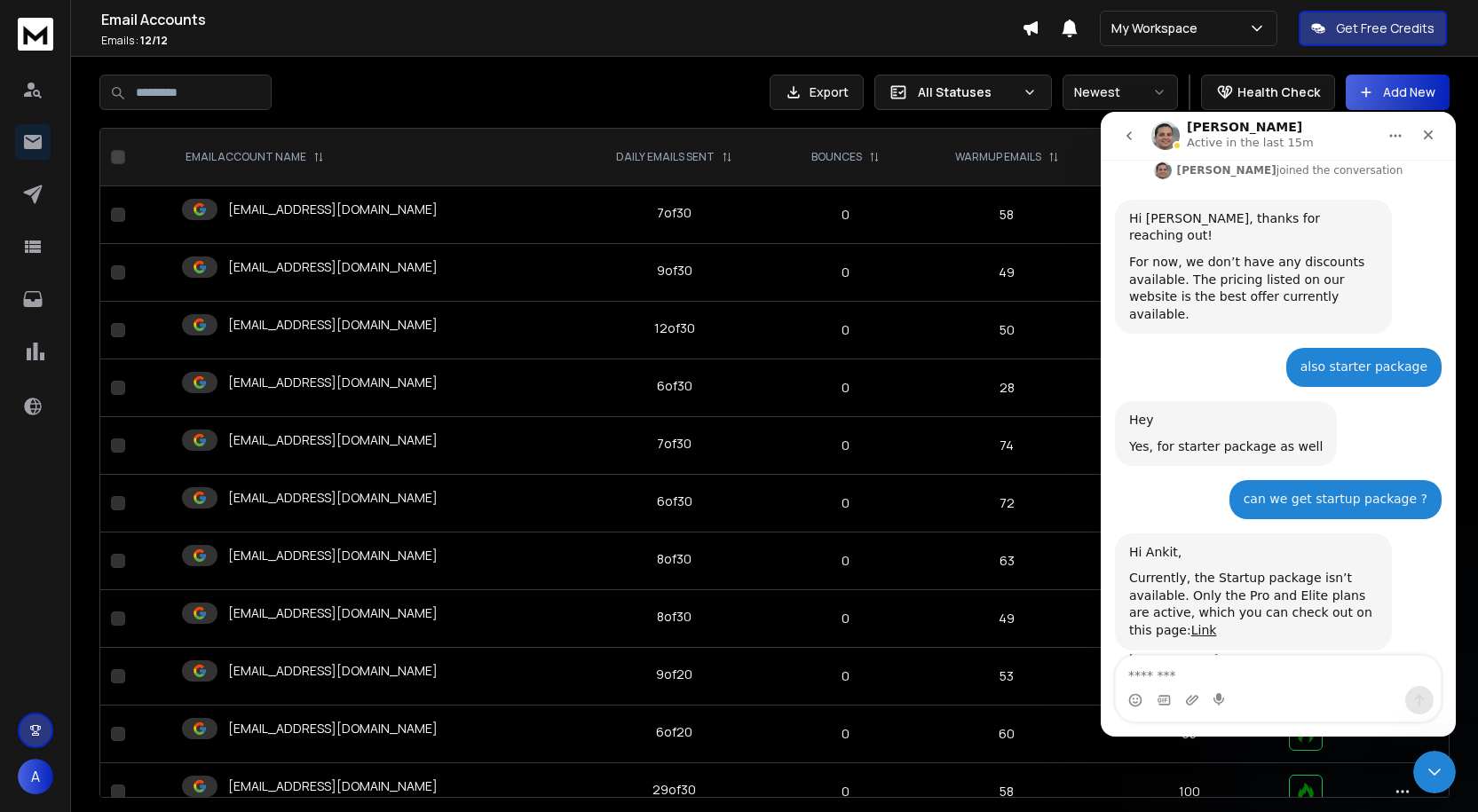
click at [31, 144] on icon at bounding box center [33, 142] width 18 height 14
click at [30, 772] on span "A" at bounding box center [35, 776] width 35 height 35
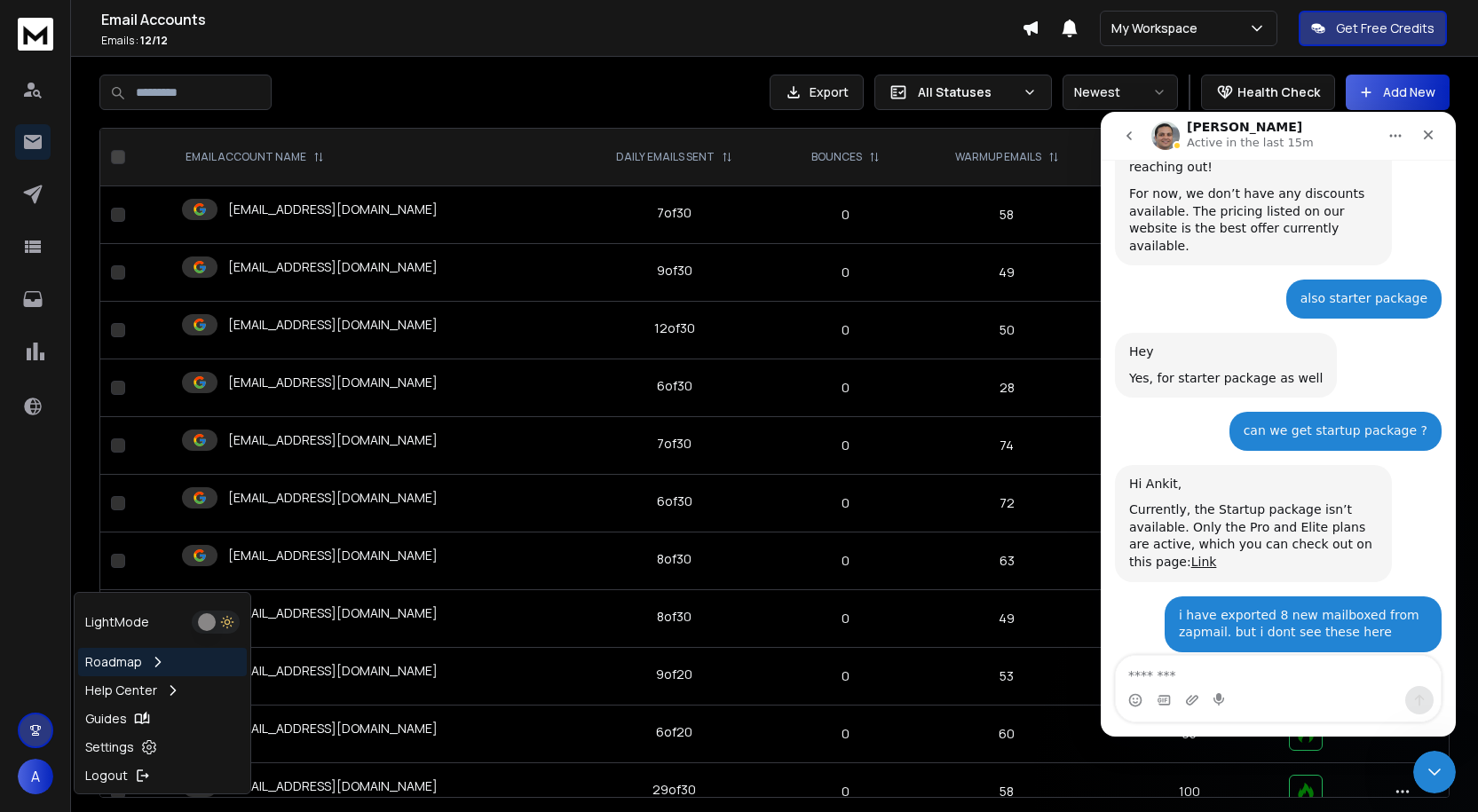
scroll to position [386, 0]
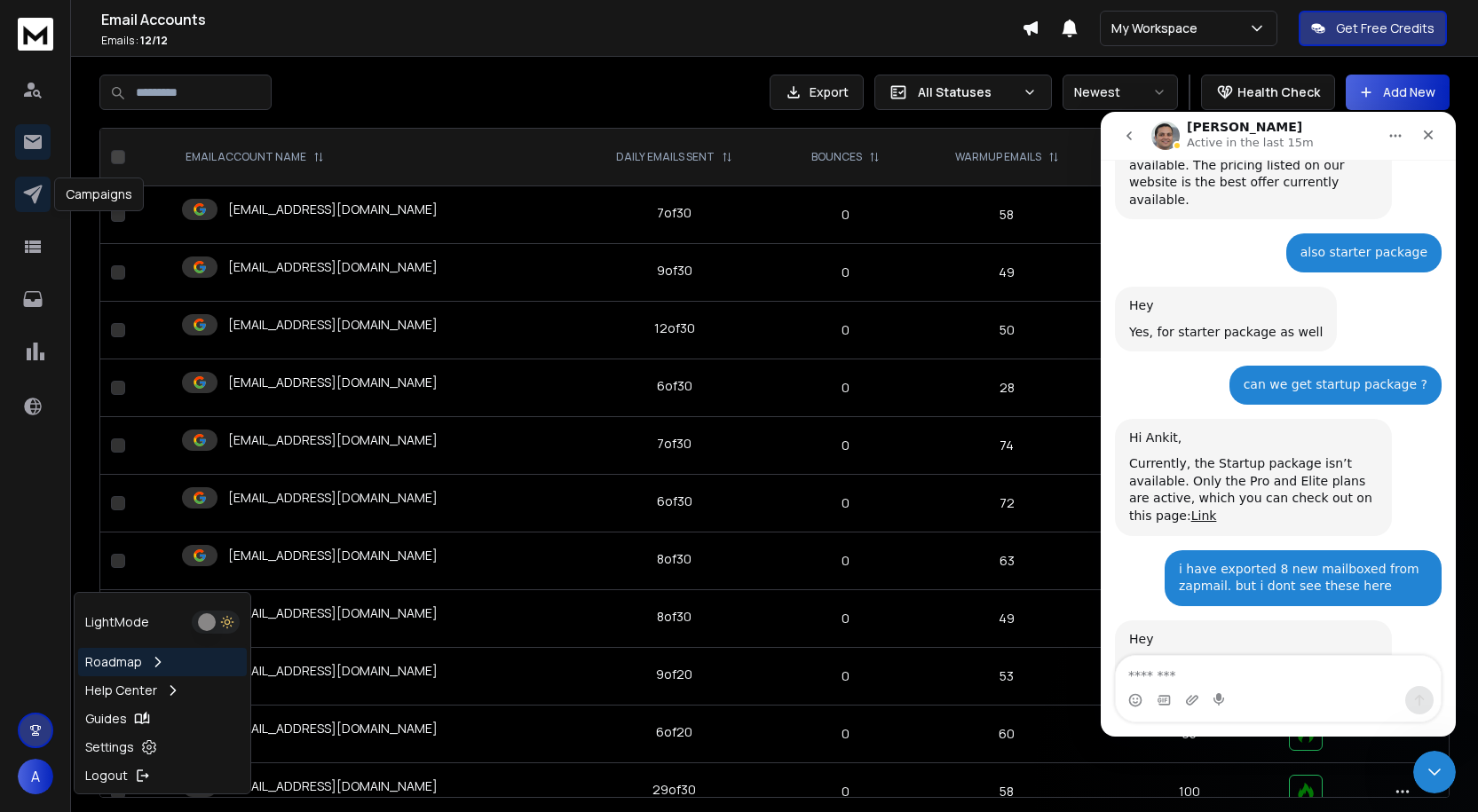
click at [27, 194] on icon at bounding box center [32, 193] width 18 height 18
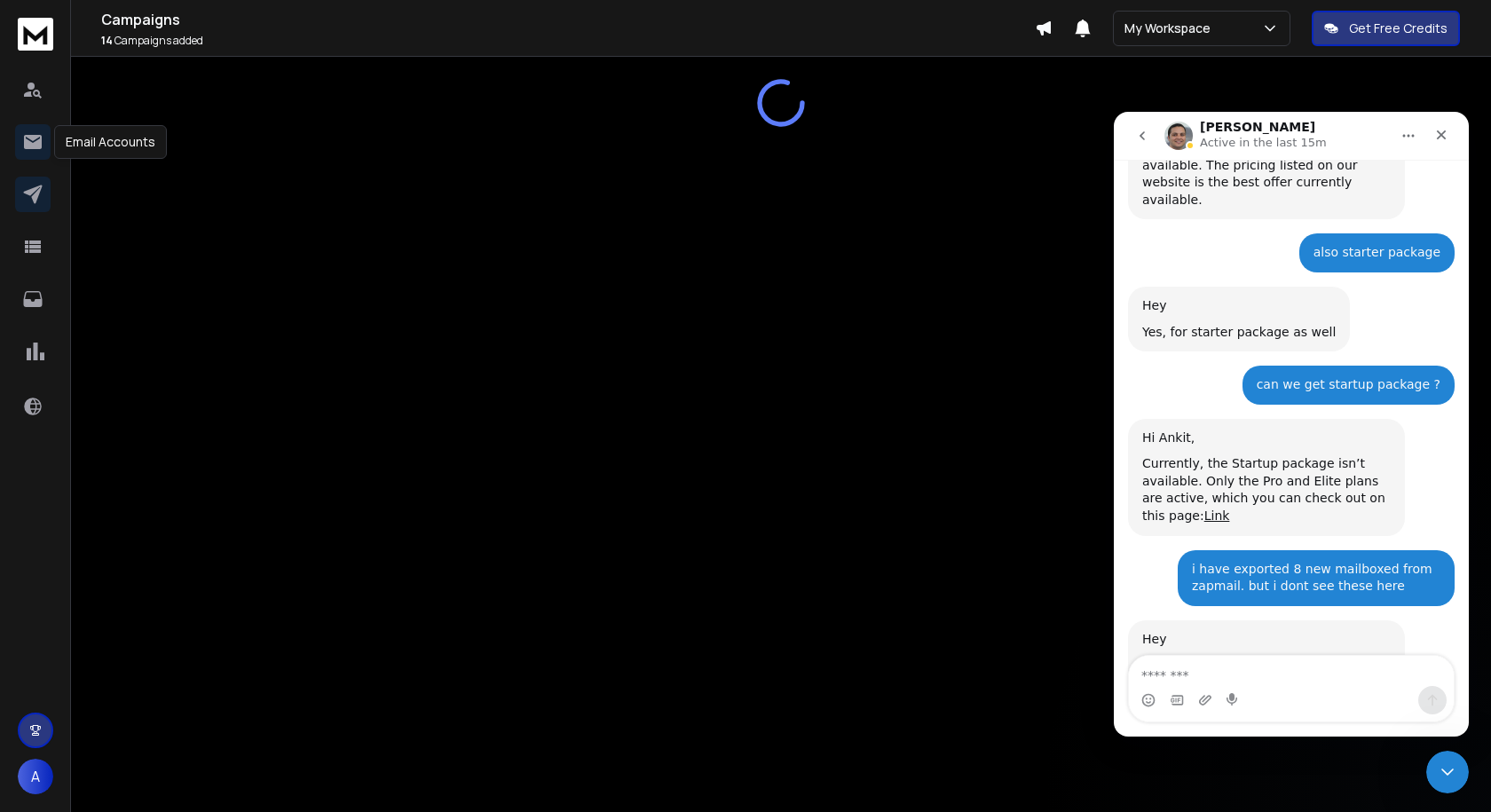
click at [38, 152] on link at bounding box center [33, 142] width 35 height 35
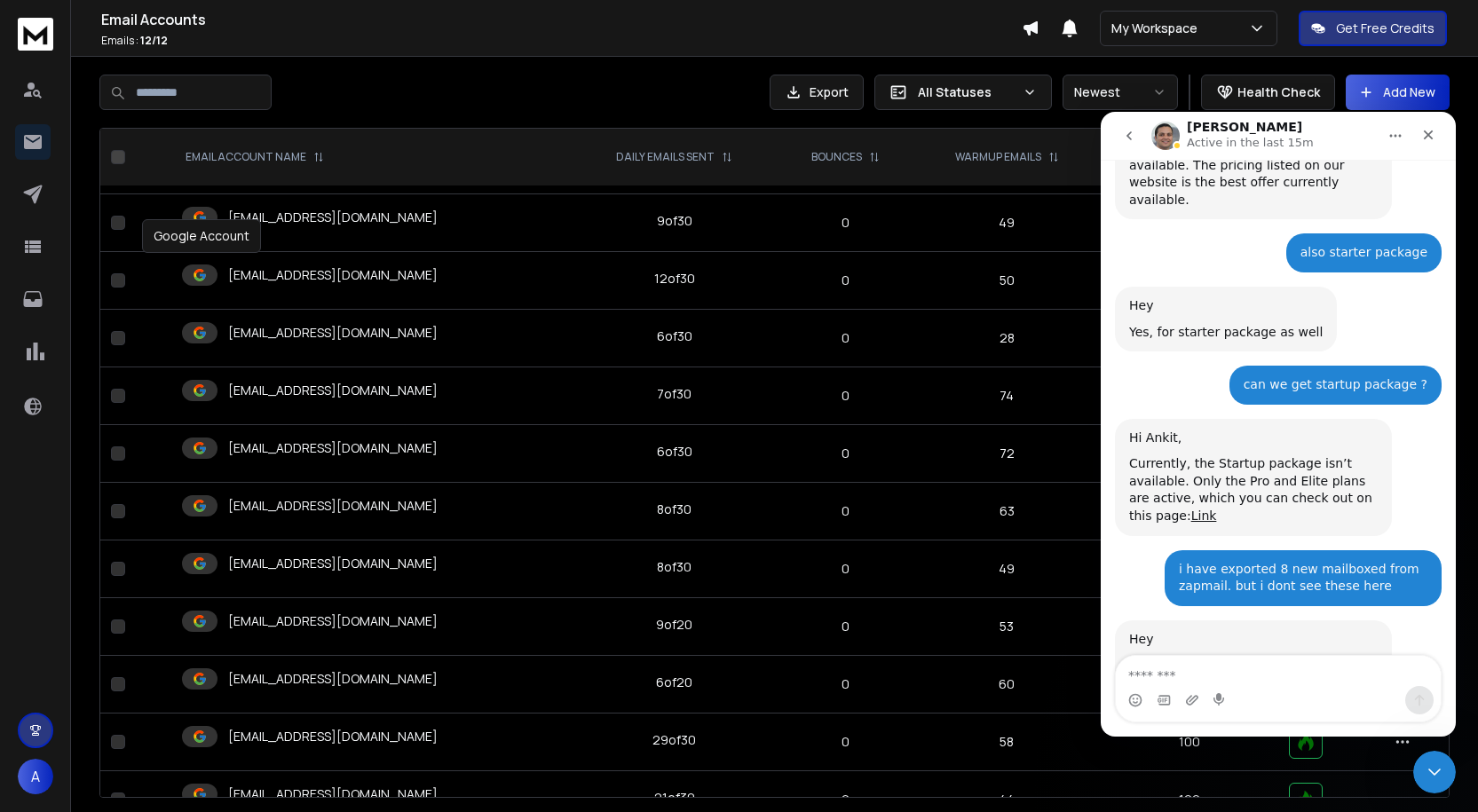
scroll to position [95, 0]
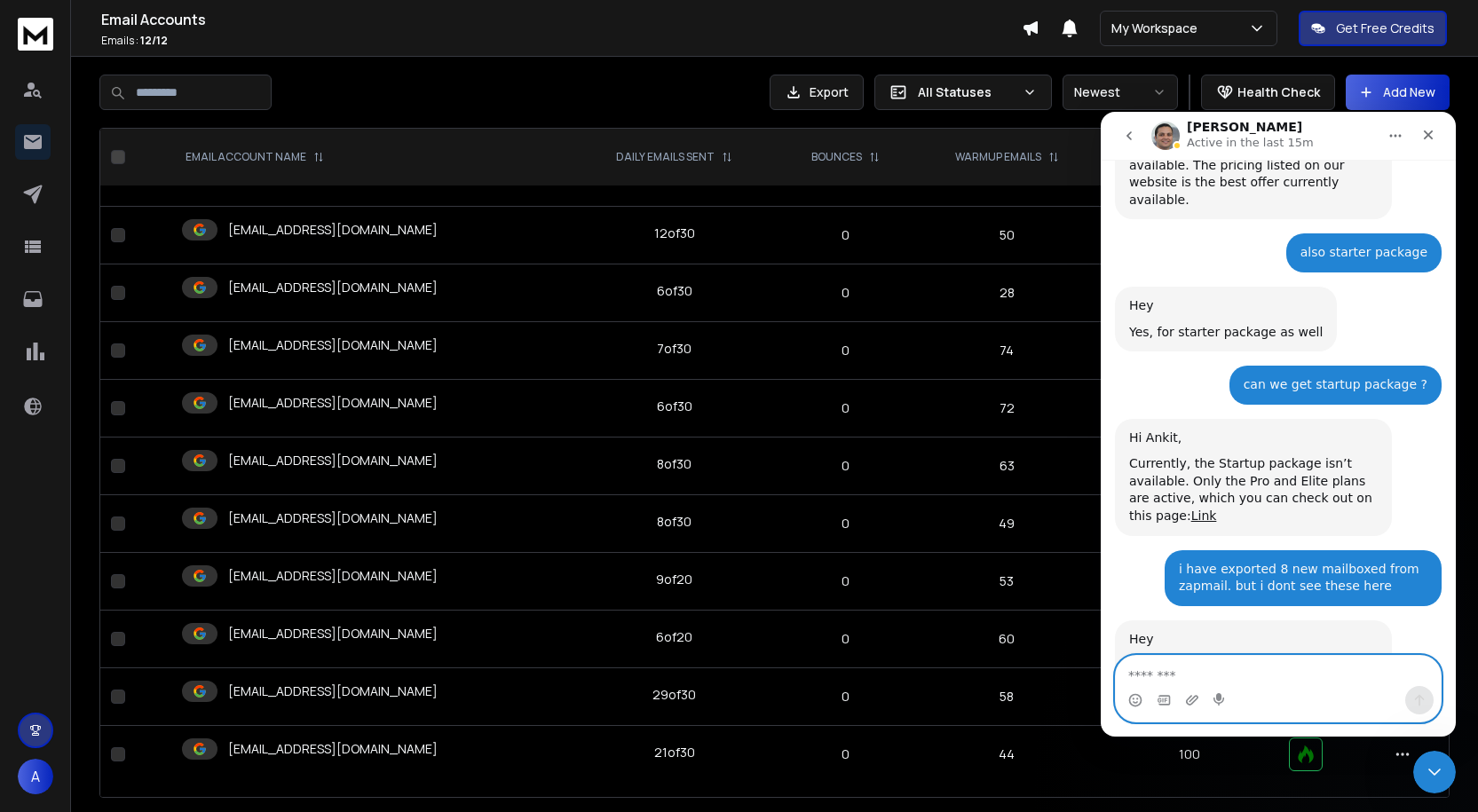
click at [1224, 675] on textarea "Message…" at bounding box center [1278, 670] width 325 height 30
type textarea "**********"
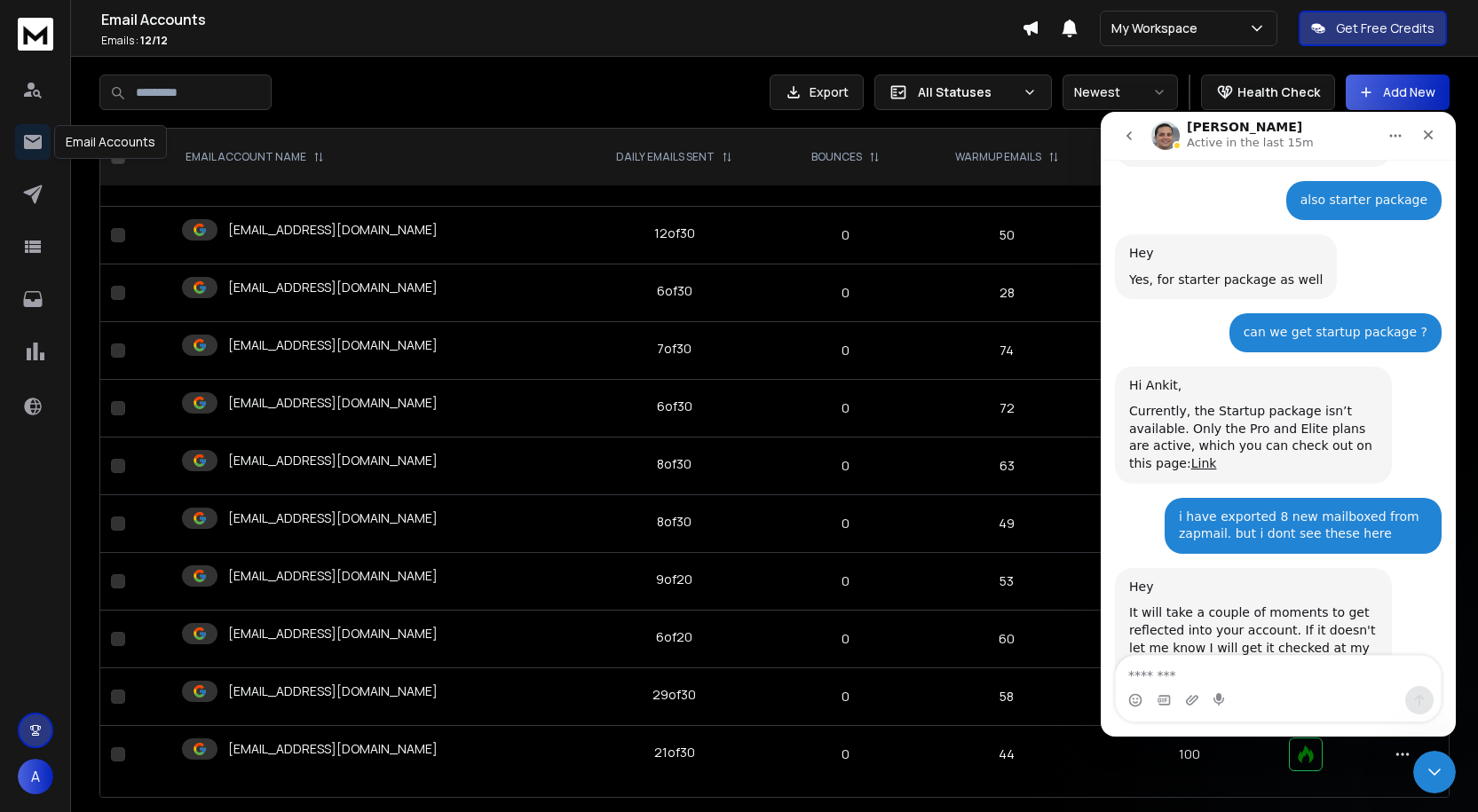
click at [39, 141] on icon at bounding box center [33, 142] width 18 height 14
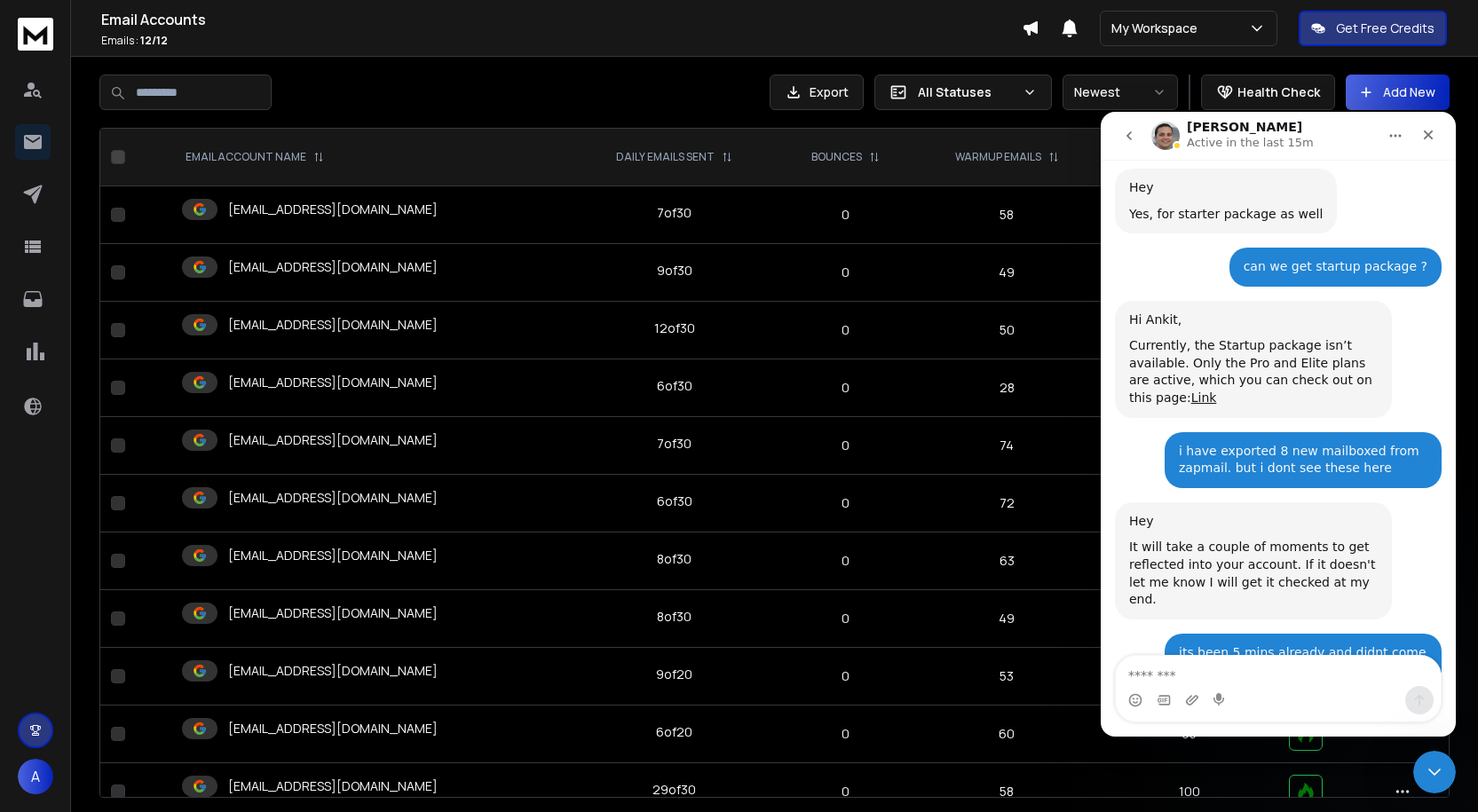
scroll to position [588, 0]
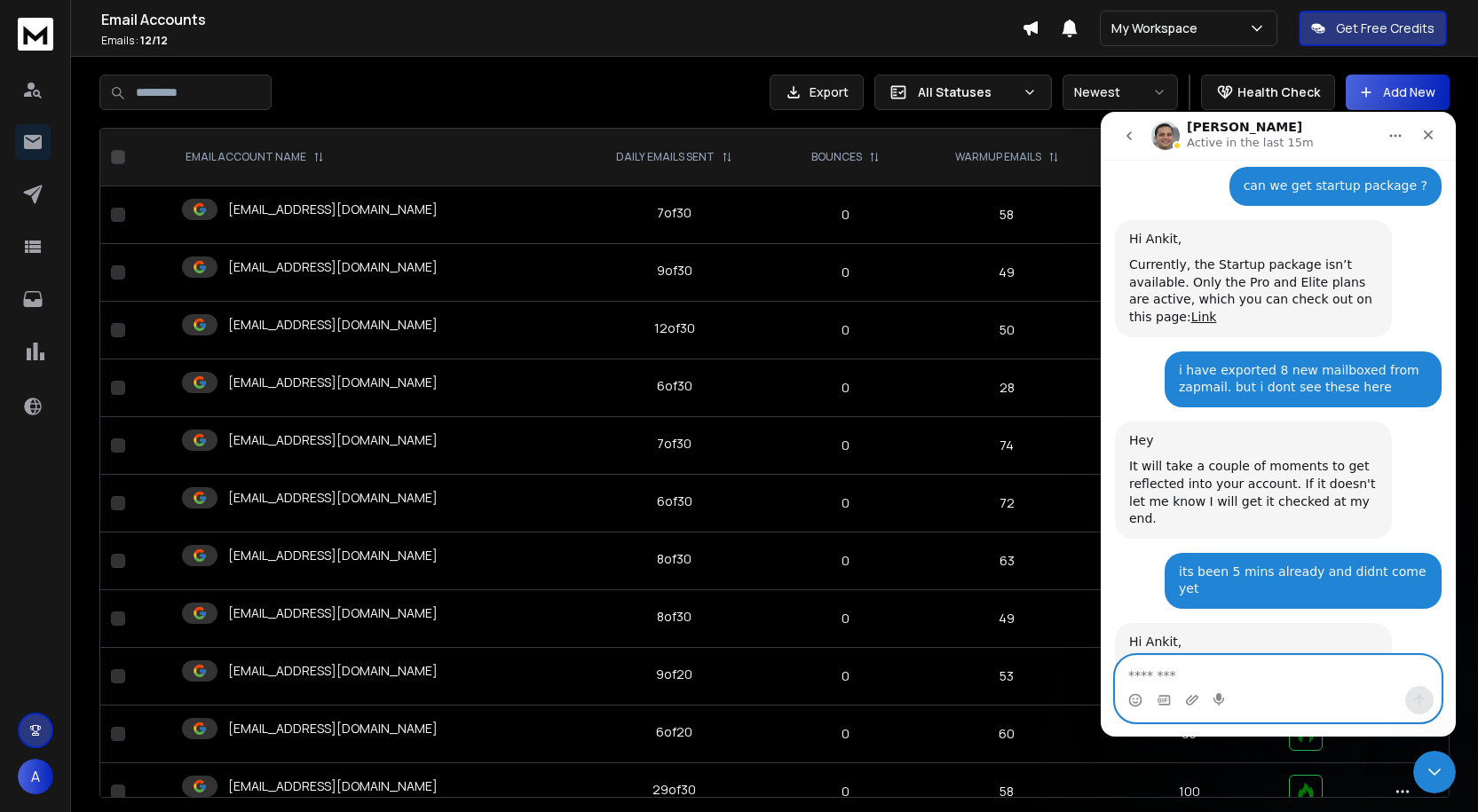
click at [1174, 664] on textarea "Message…" at bounding box center [1278, 670] width 325 height 30
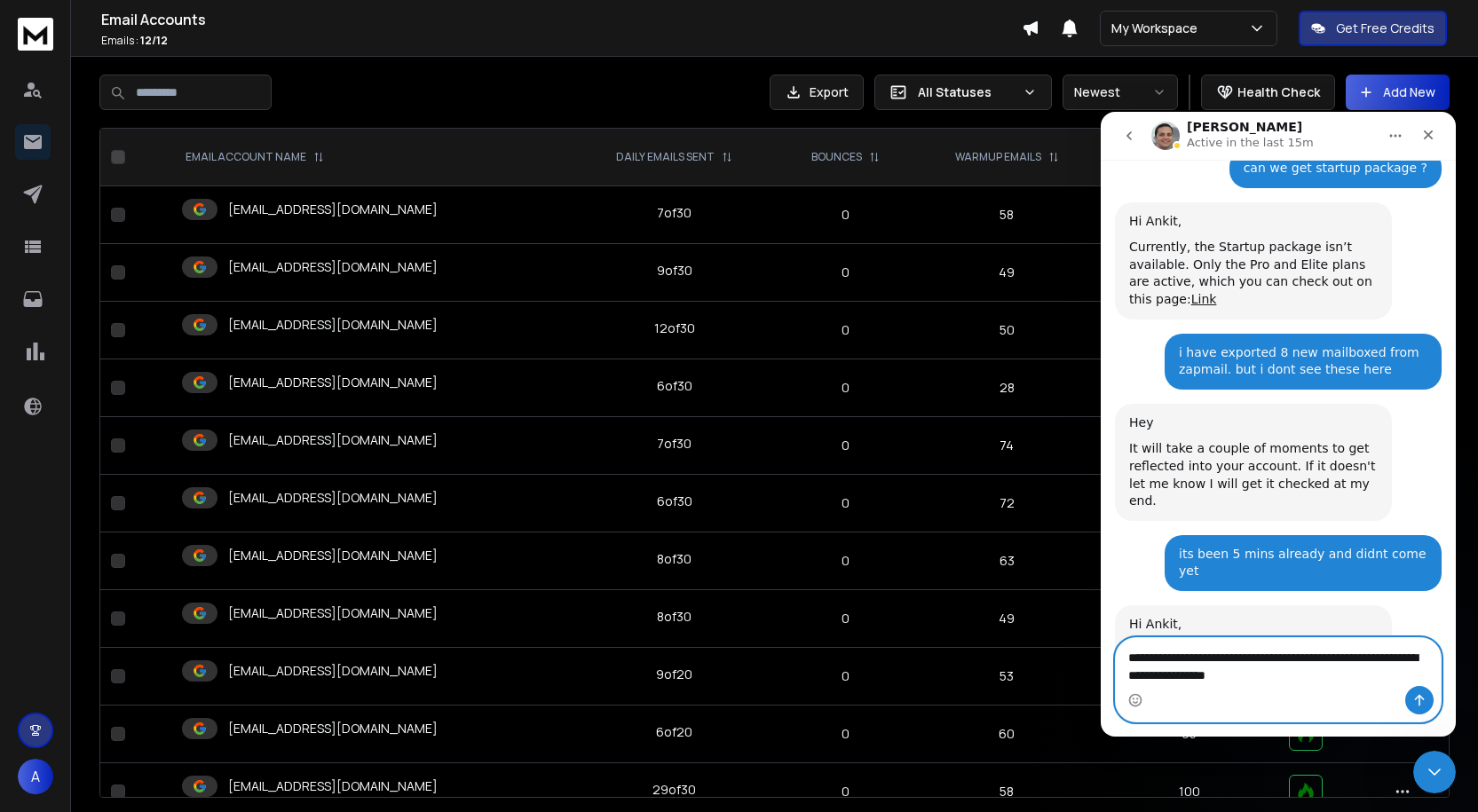
type textarea "**********"
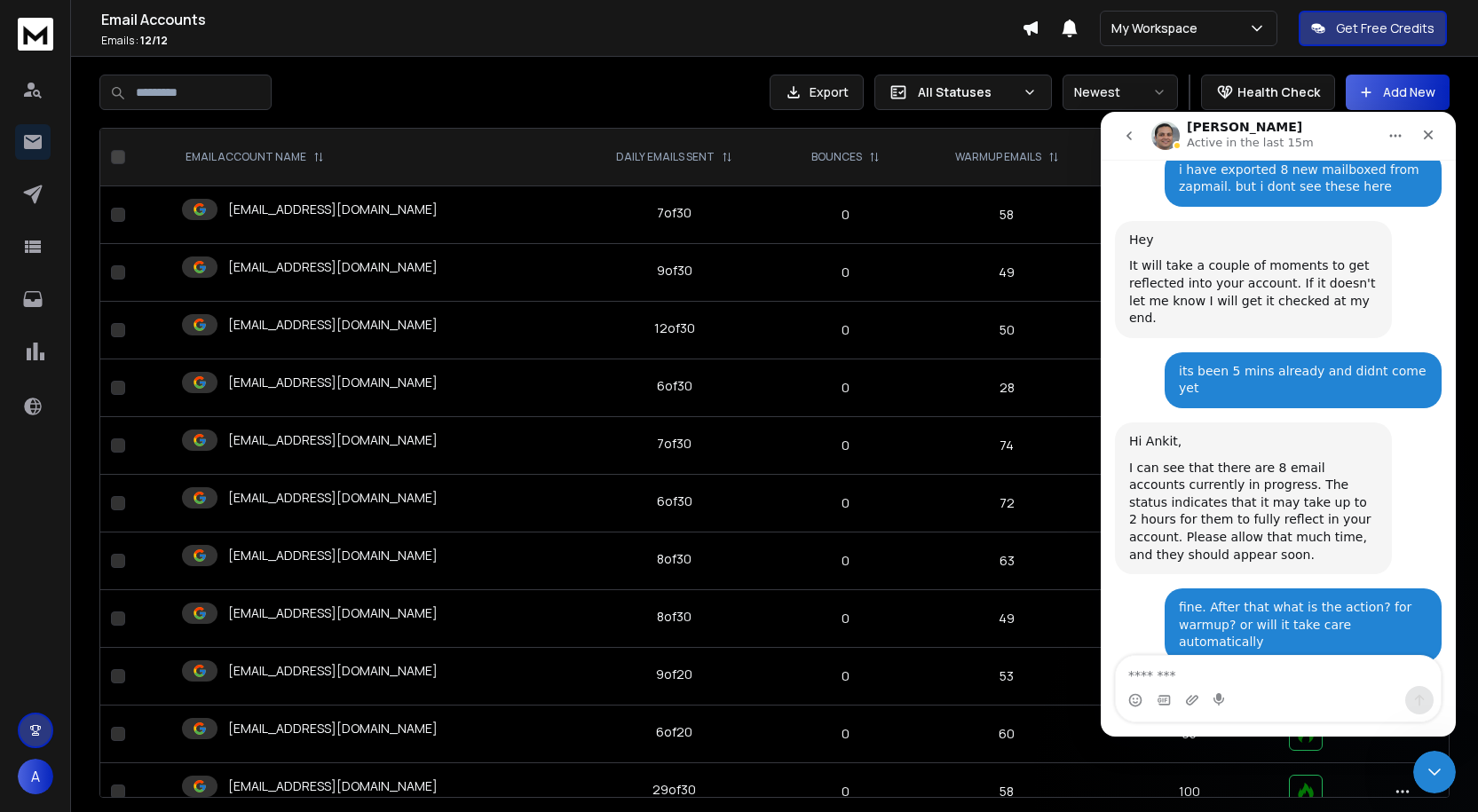
scroll to position [789, 0]
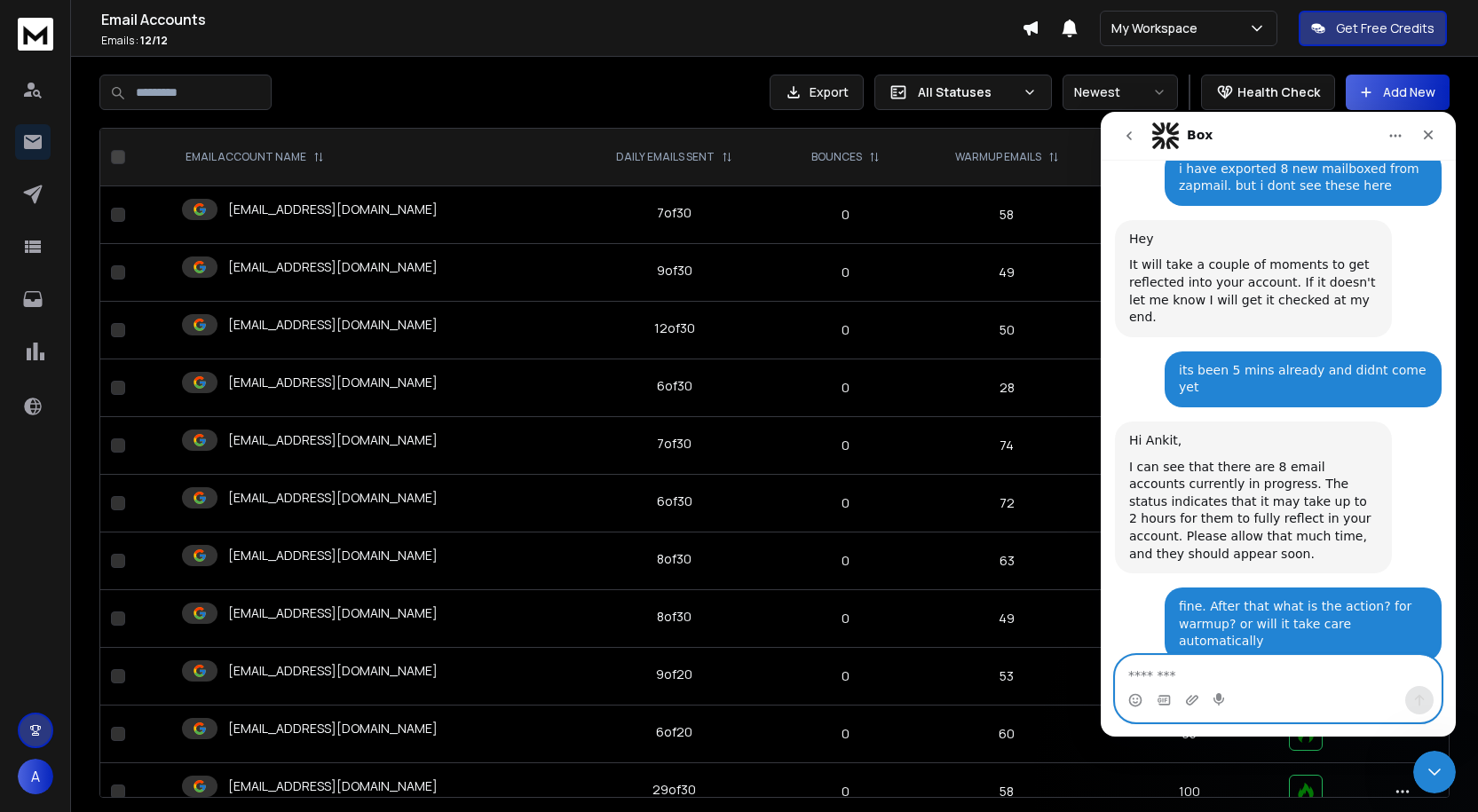
click at [1173, 661] on textarea "Message…" at bounding box center [1278, 670] width 325 height 30
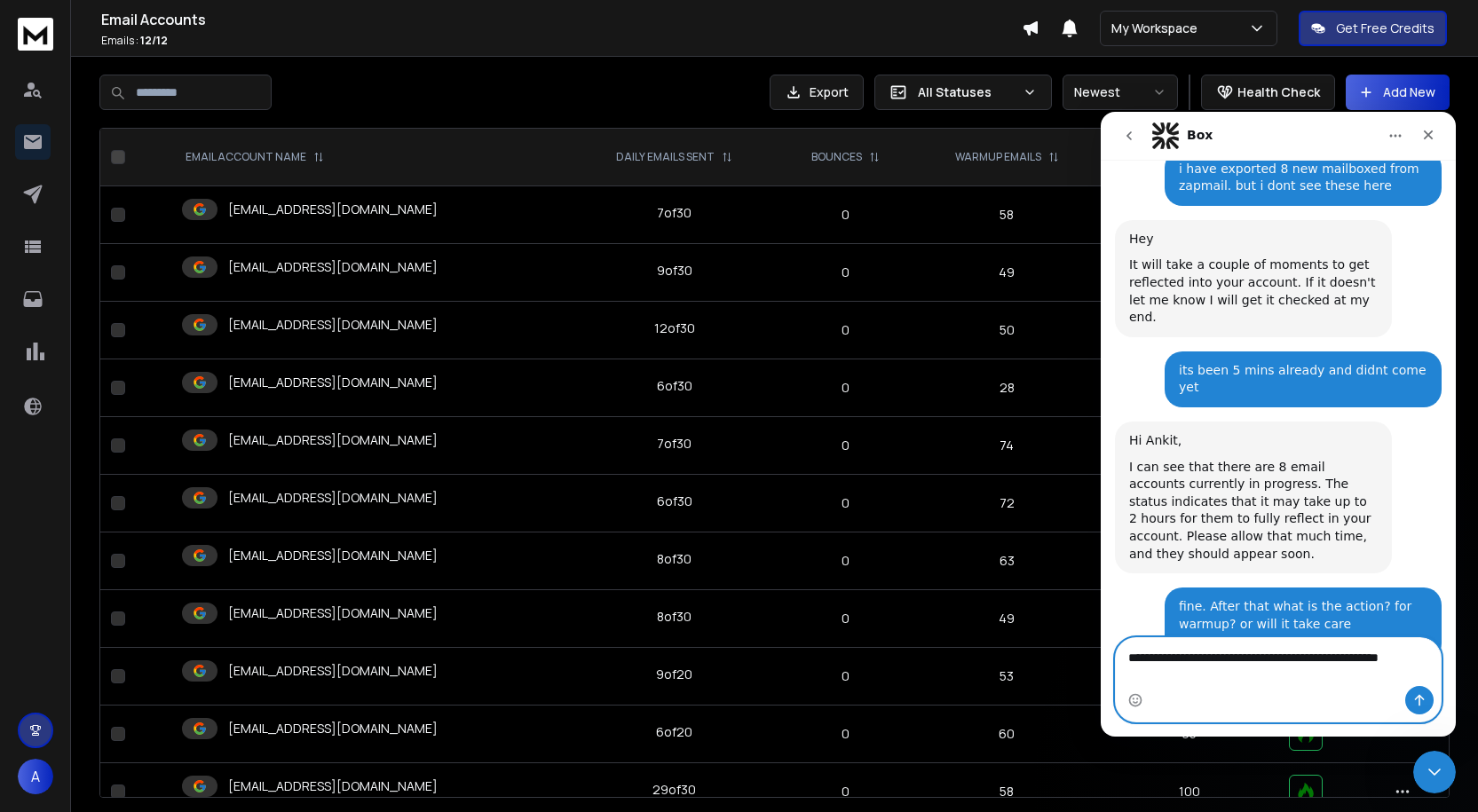
scroll to position [806, 0]
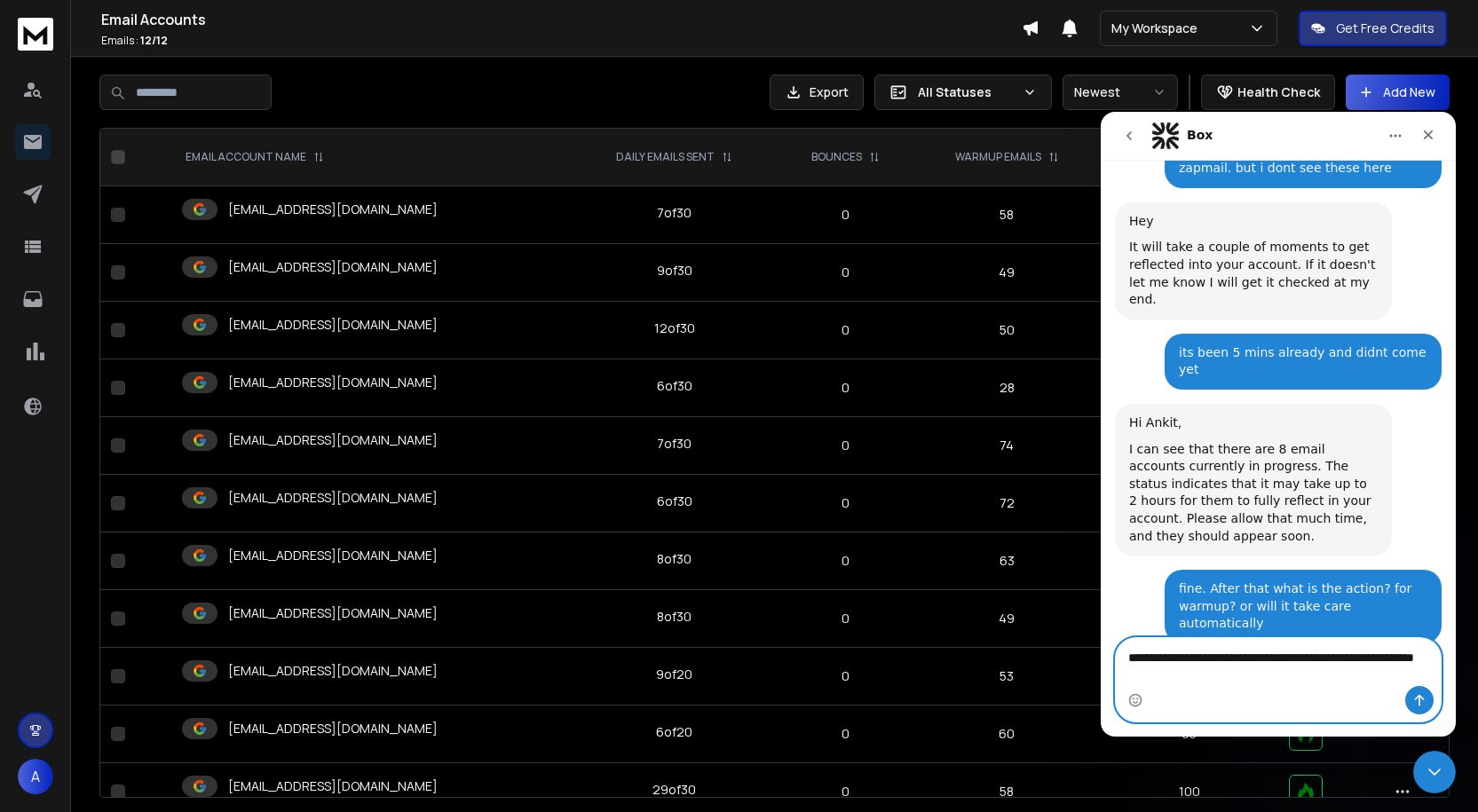
type textarea "**********"
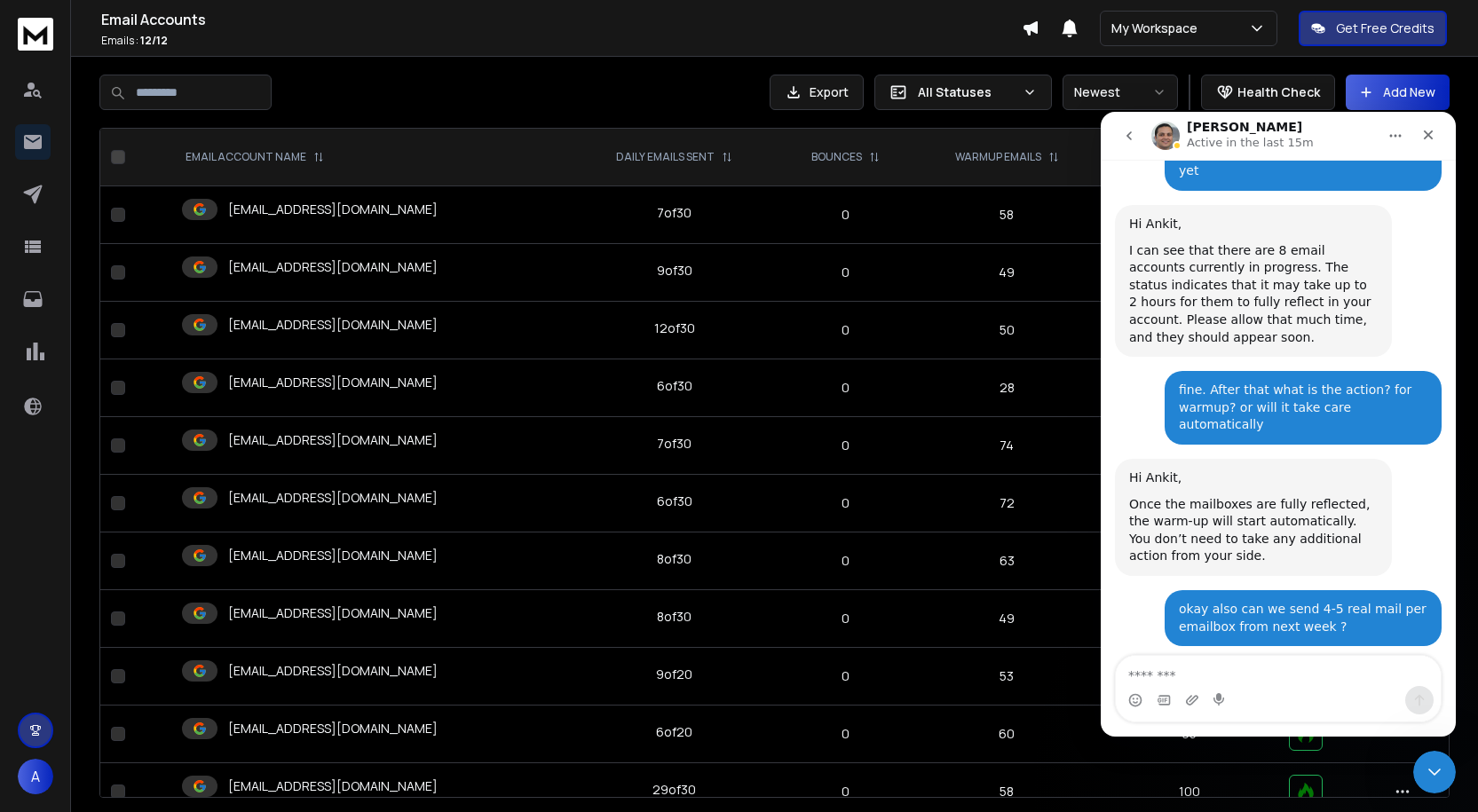
scroll to position [1008, 0]
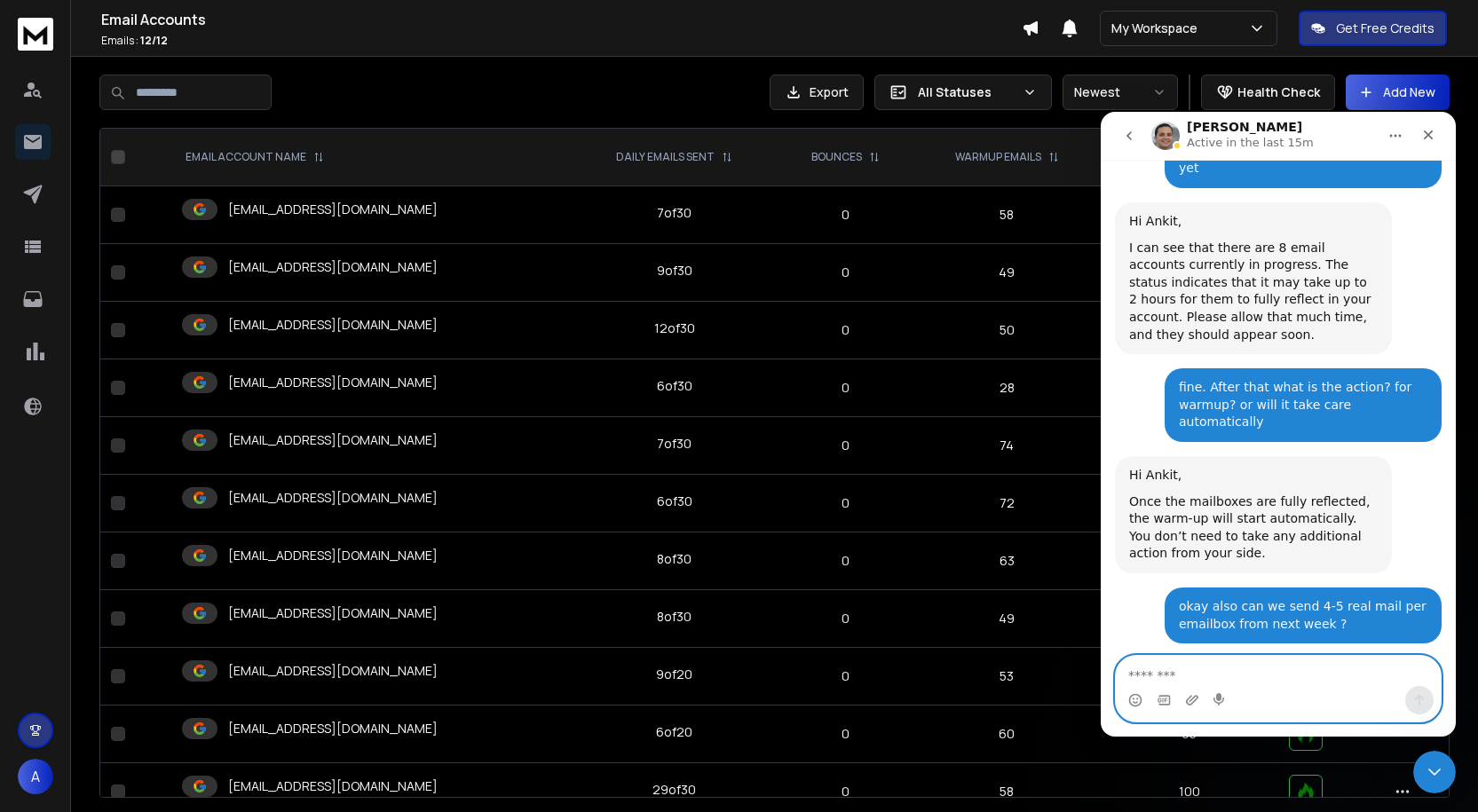
click at [1215, 668] on textarea "Message…" at bounding box center [1278, 670] width 325 height 30
type textarea "**********"
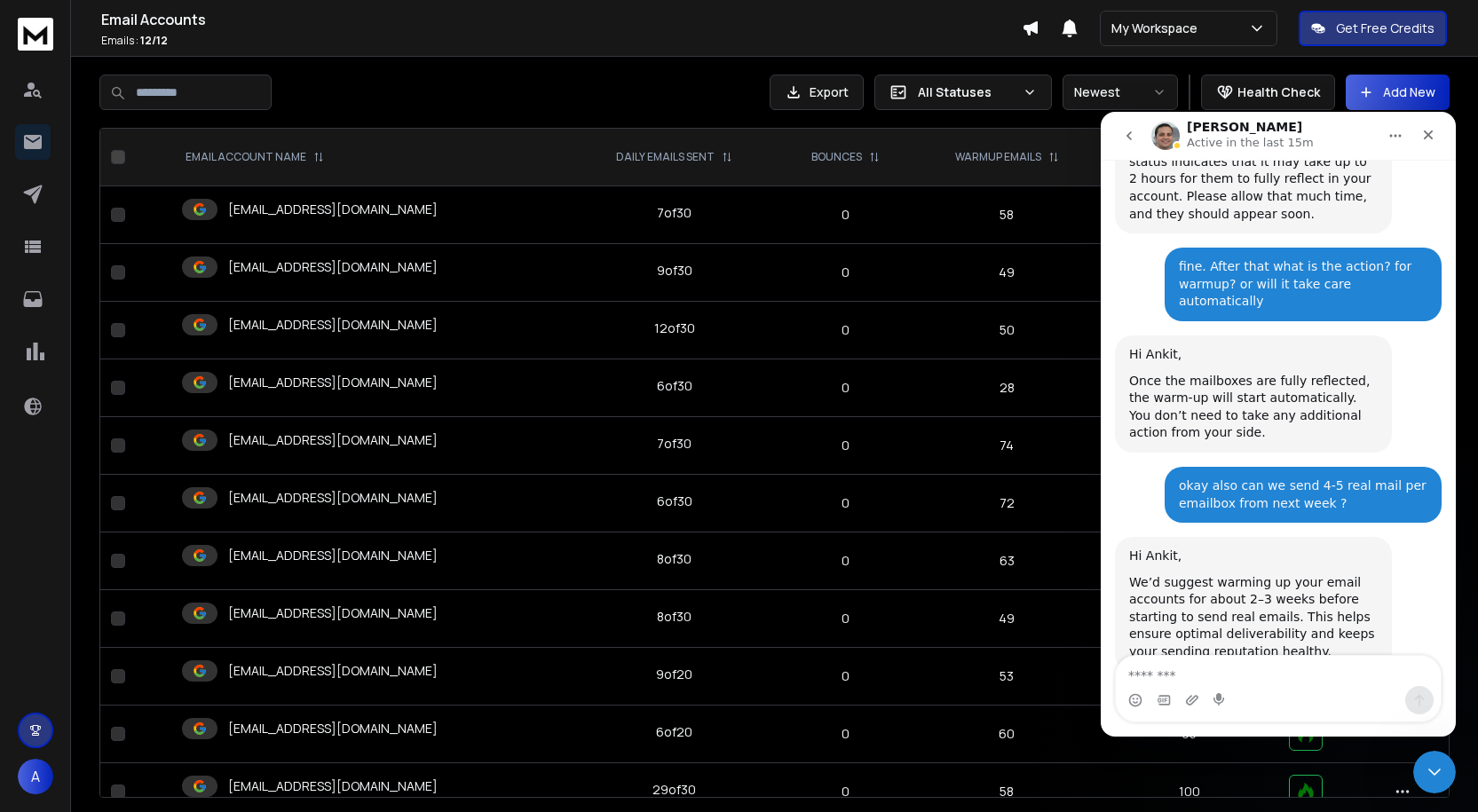
scroll to position [1243, 0]
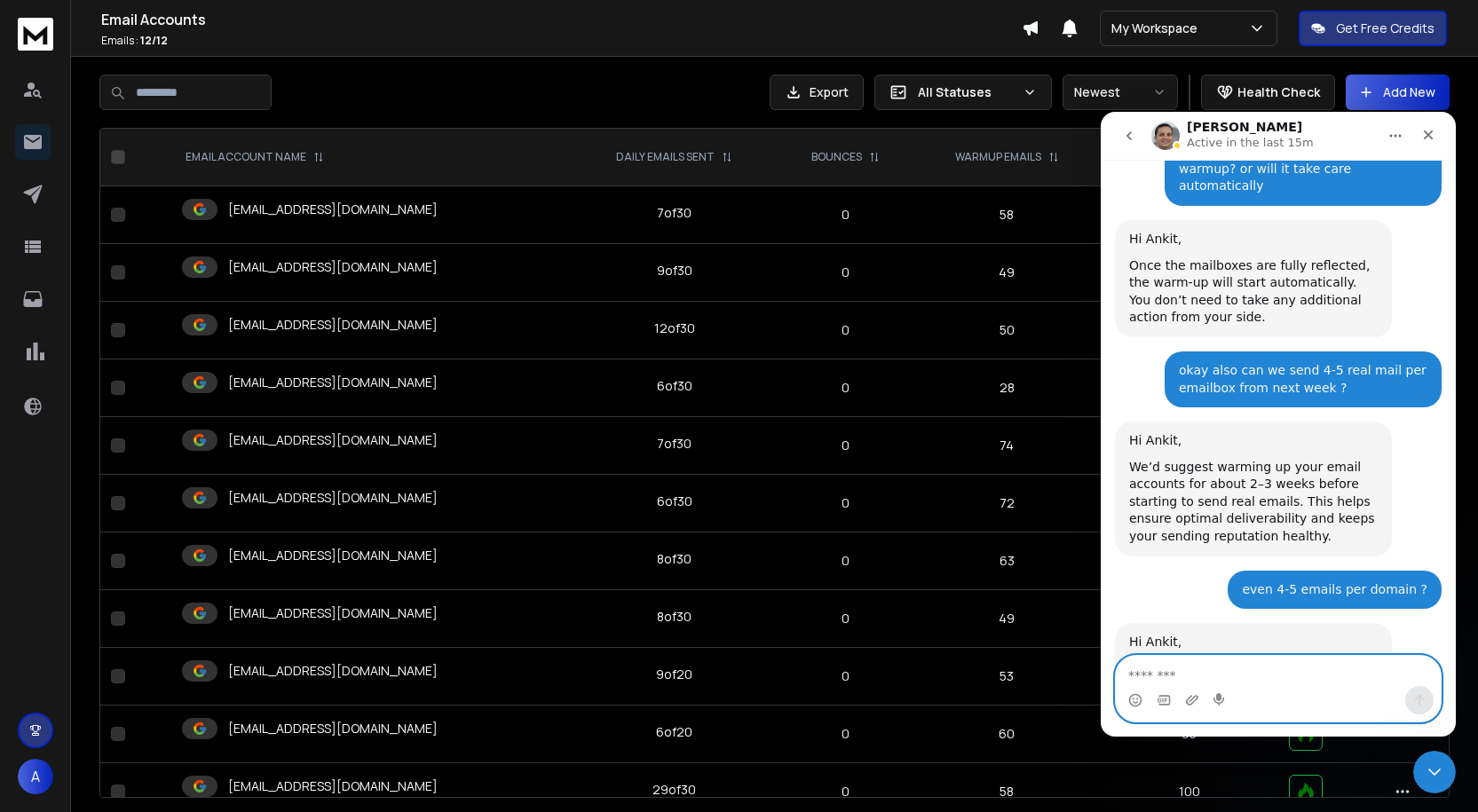
click at [1243, 678] on textarea "Message…" at bounding box center [1278, 670] width 325 height 30
type textarea "*********"
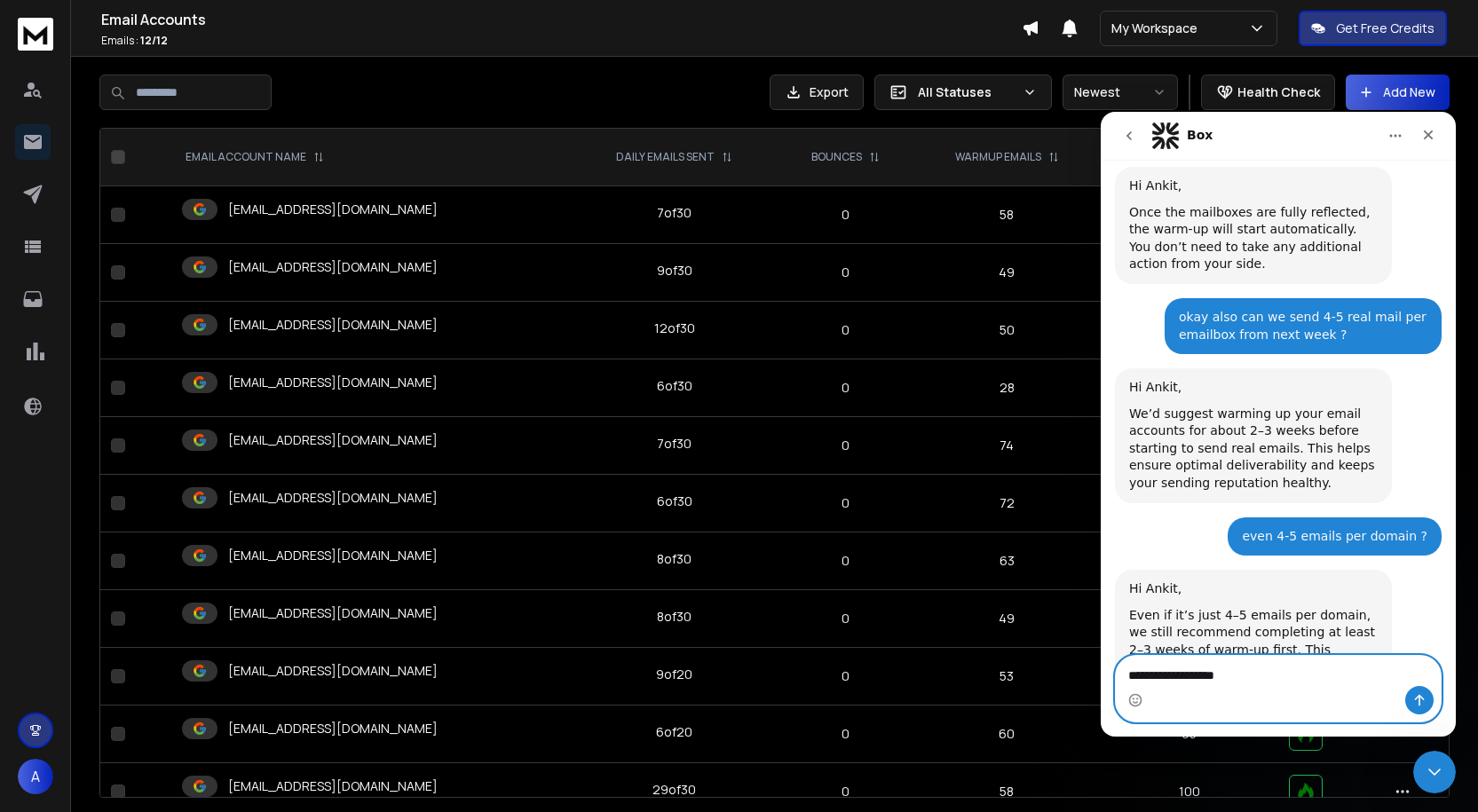
type textarea "**********"
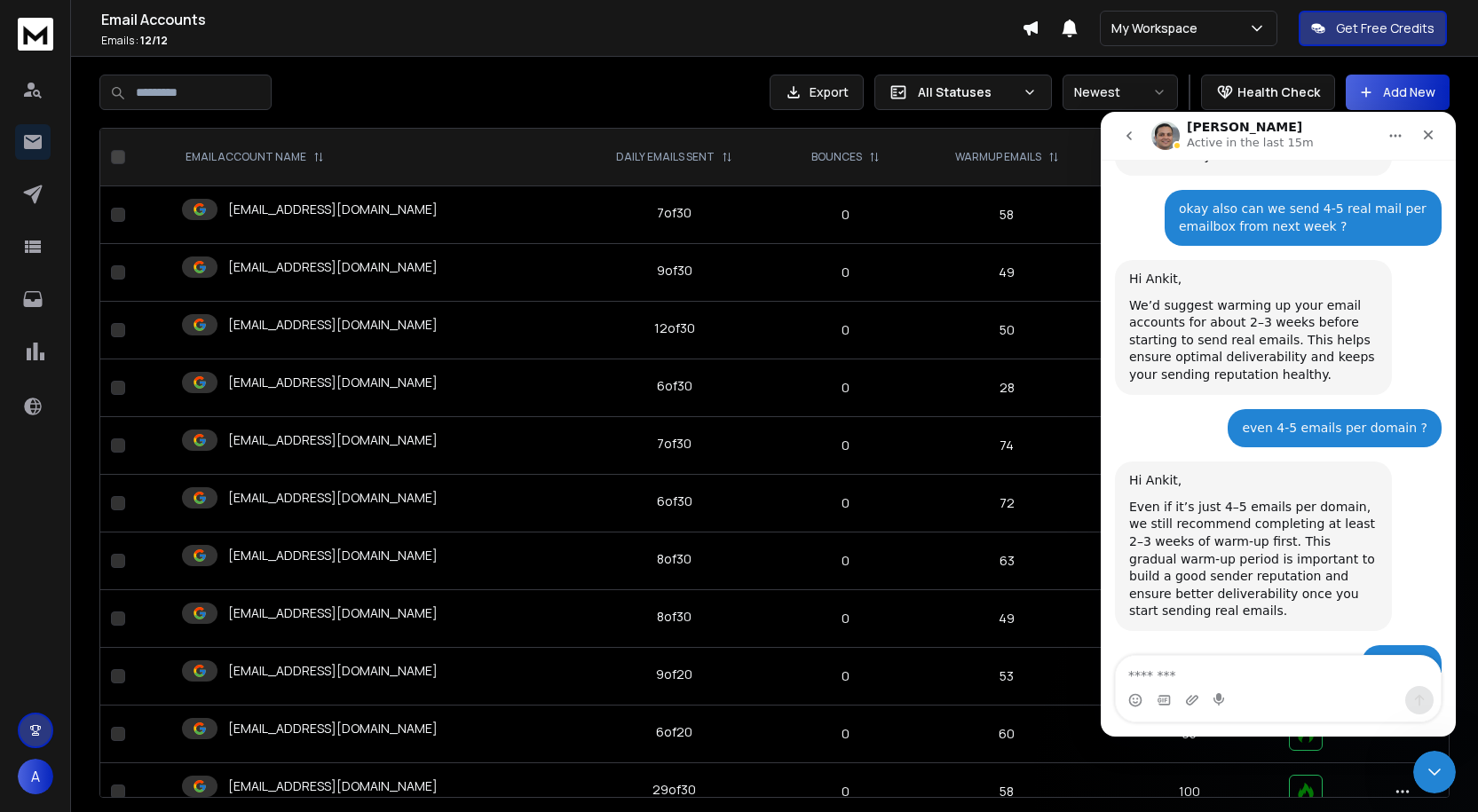
scroll to position [1443, 0]
